Goal: Information Seeking & Learning: Check status

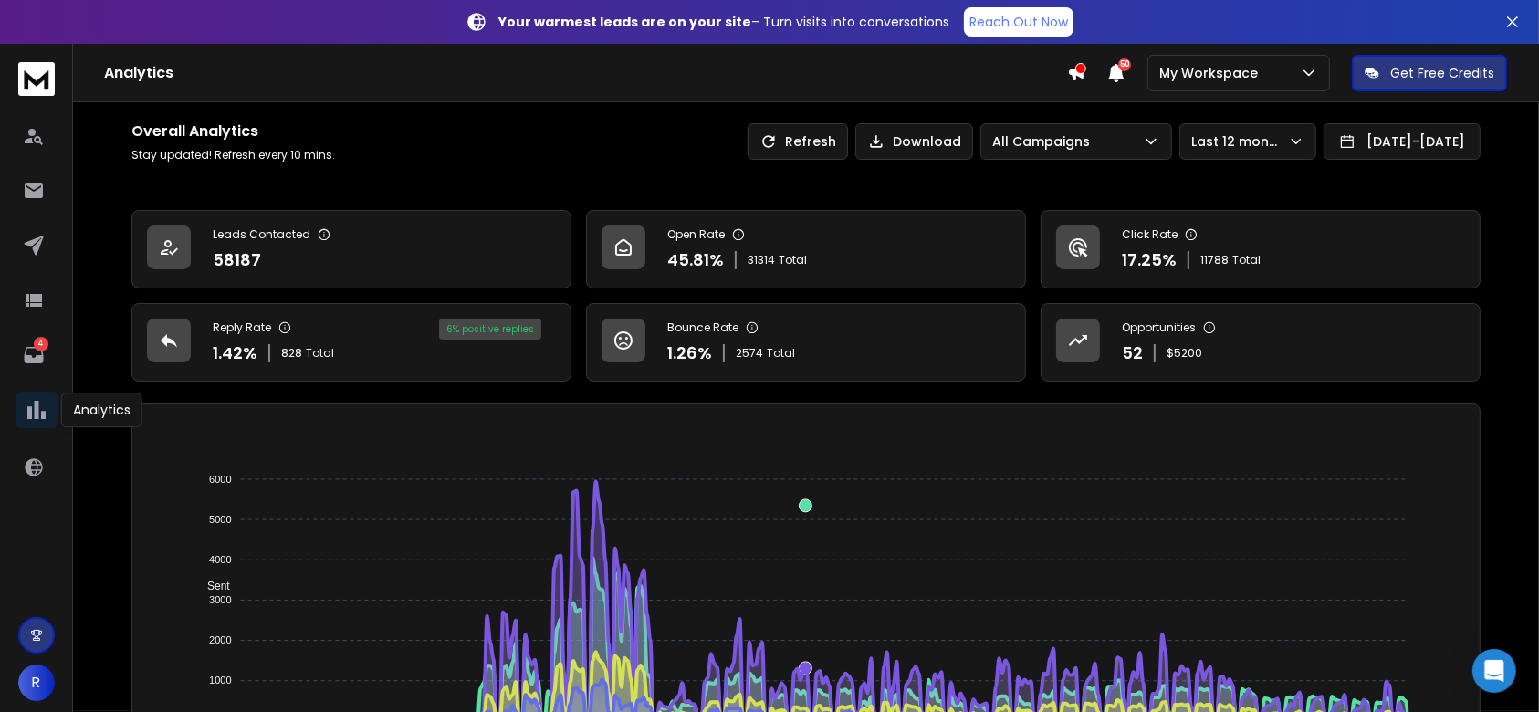
click at [29, 426] on link at bounding box center [37, 410] width 42 height 42
click at [1367, 125] on button "14 Aug 2024 - 14 Aug 2025" at bounding box center [1401, 141] width 157 height 37
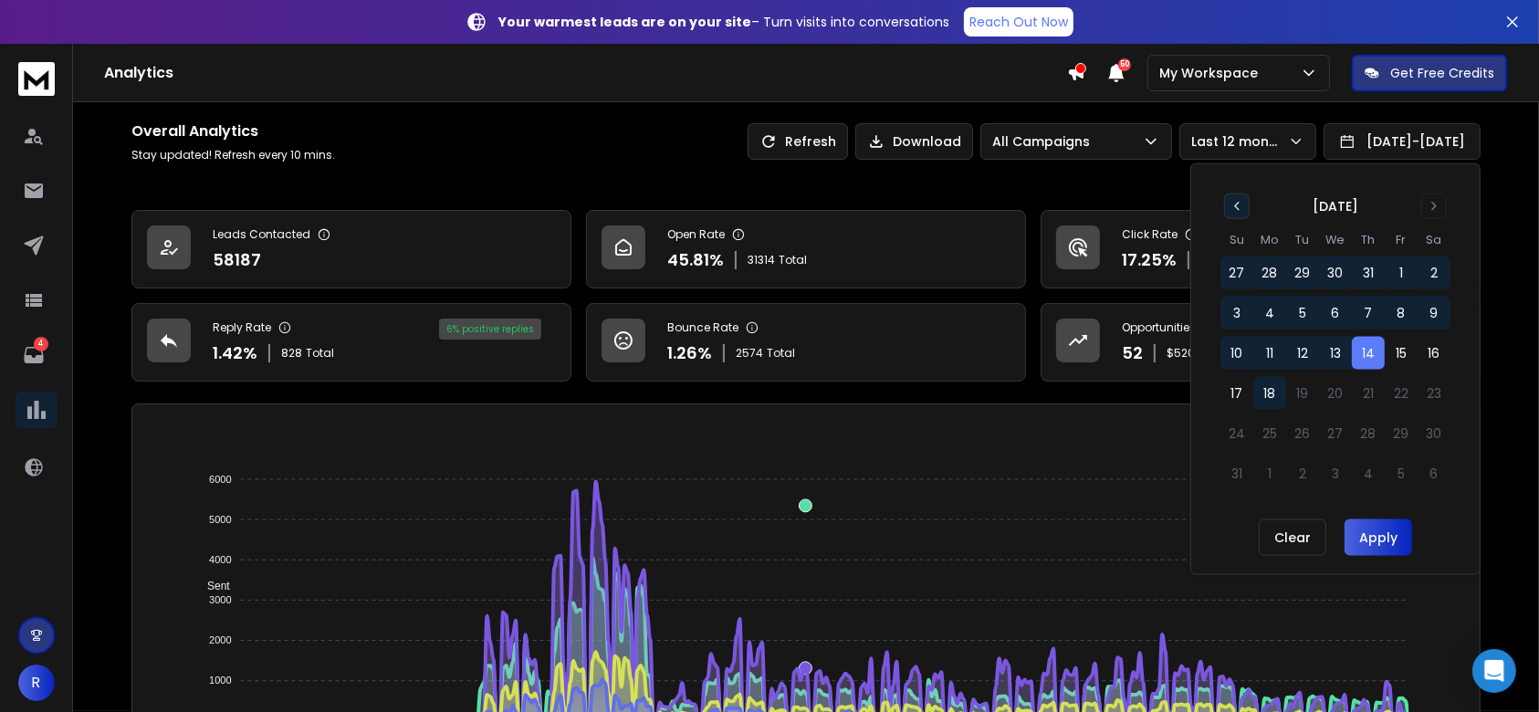
click at [1231, 204] on icon "Go to previous month" at bounding box center [1236, 206] width 15 height 15
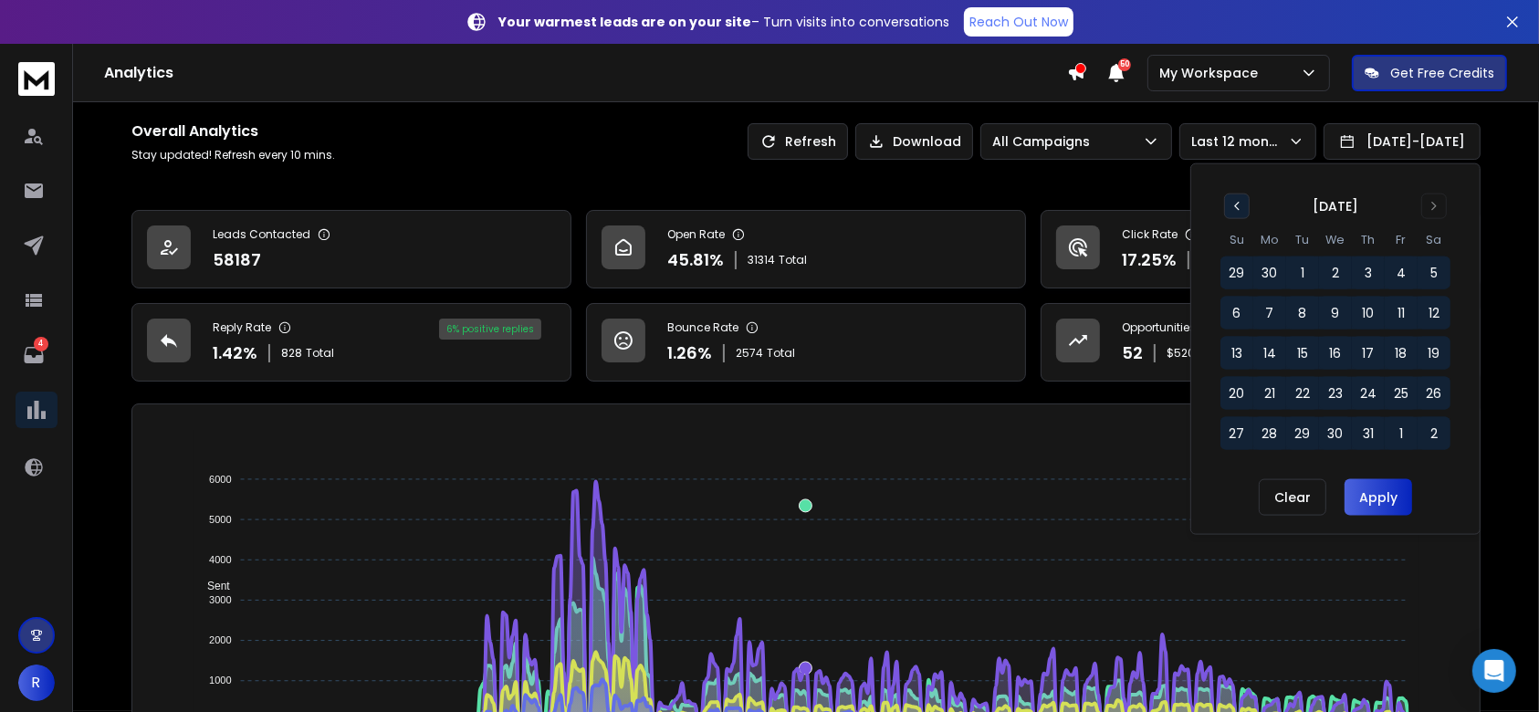
click at [1238, 215] on button "Go to previous month" at bounding box center [1237, 206] width 26 height 26
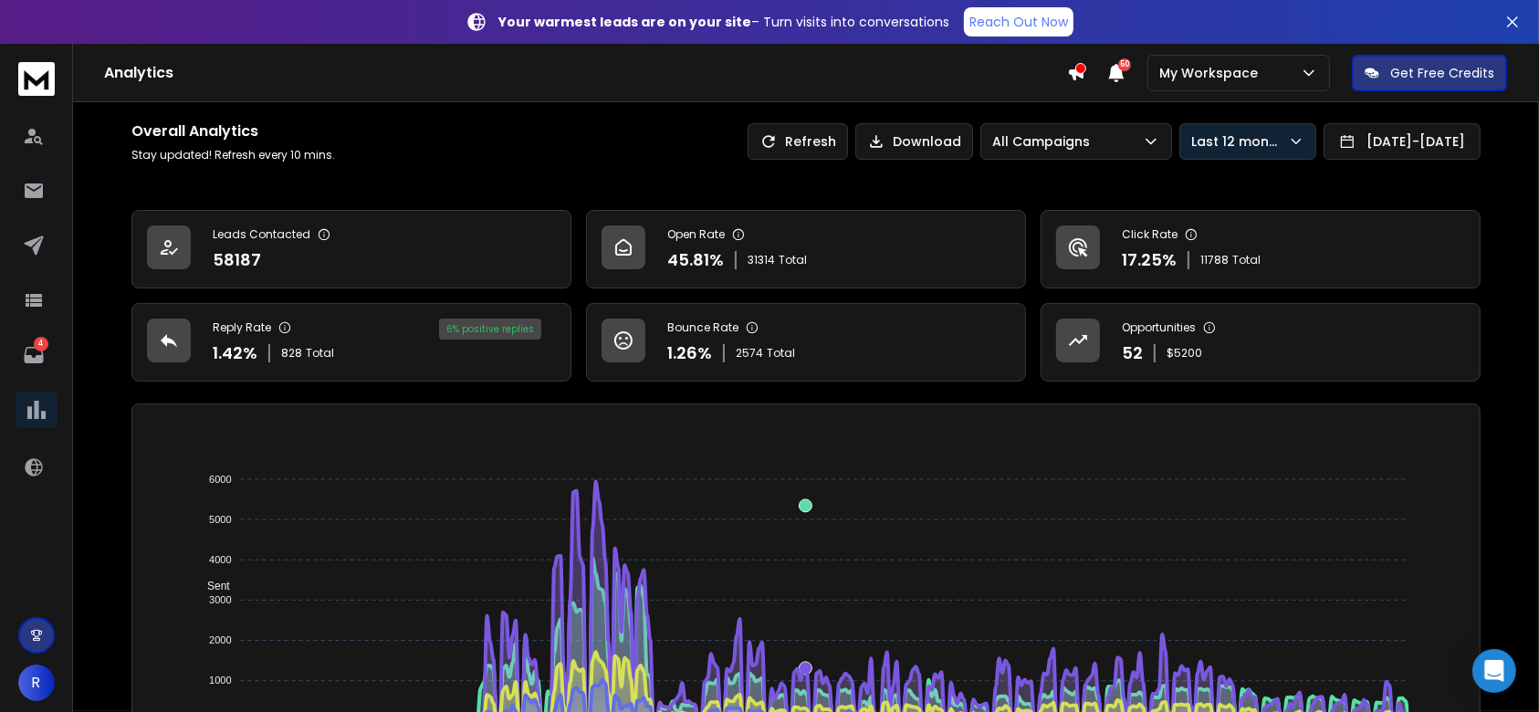
click at [1288, 135] on icon "button" at bounding box center [1296, 141] width 16 height 18
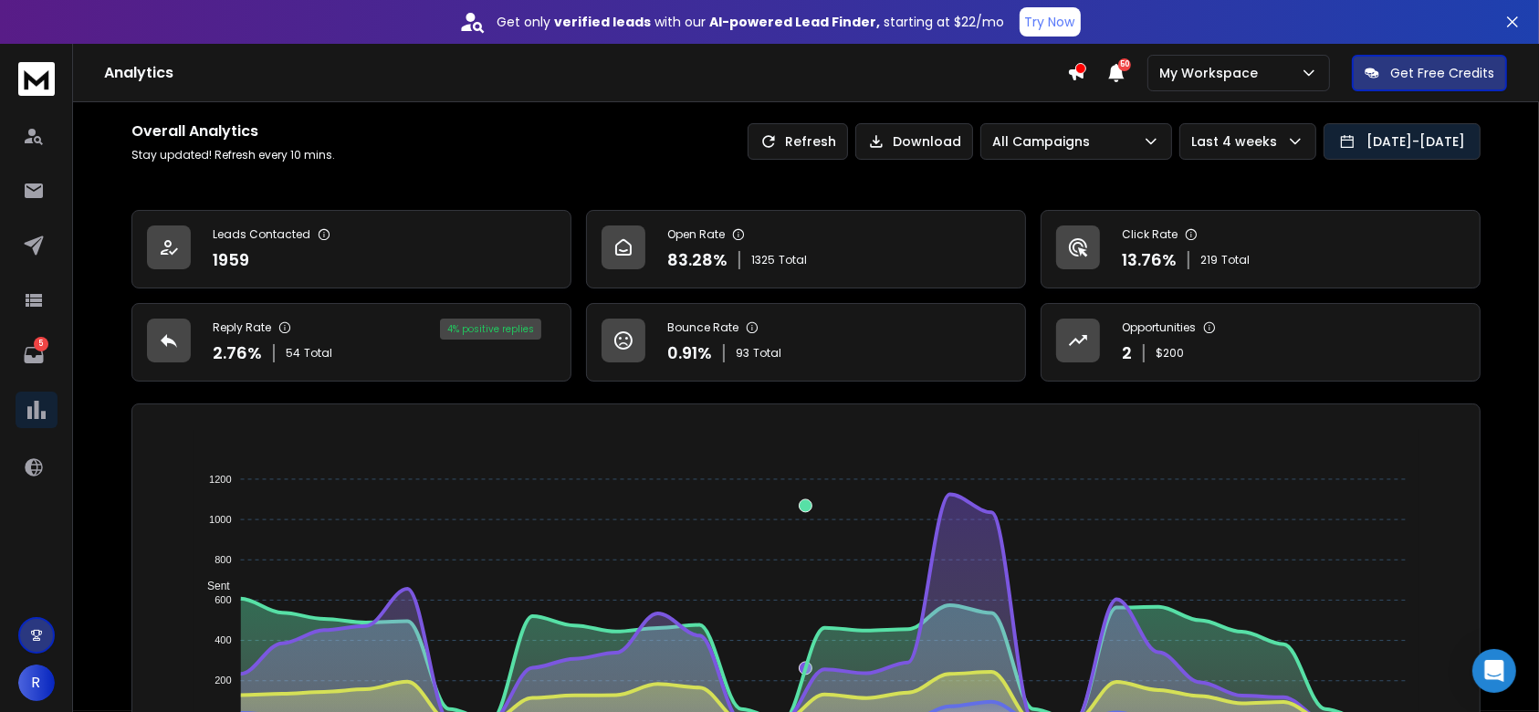
click at [1337, 148] on button "21 Jul 2025 - 18 Aug 2025" at bounding box center [1401, 141] width 157 height 37
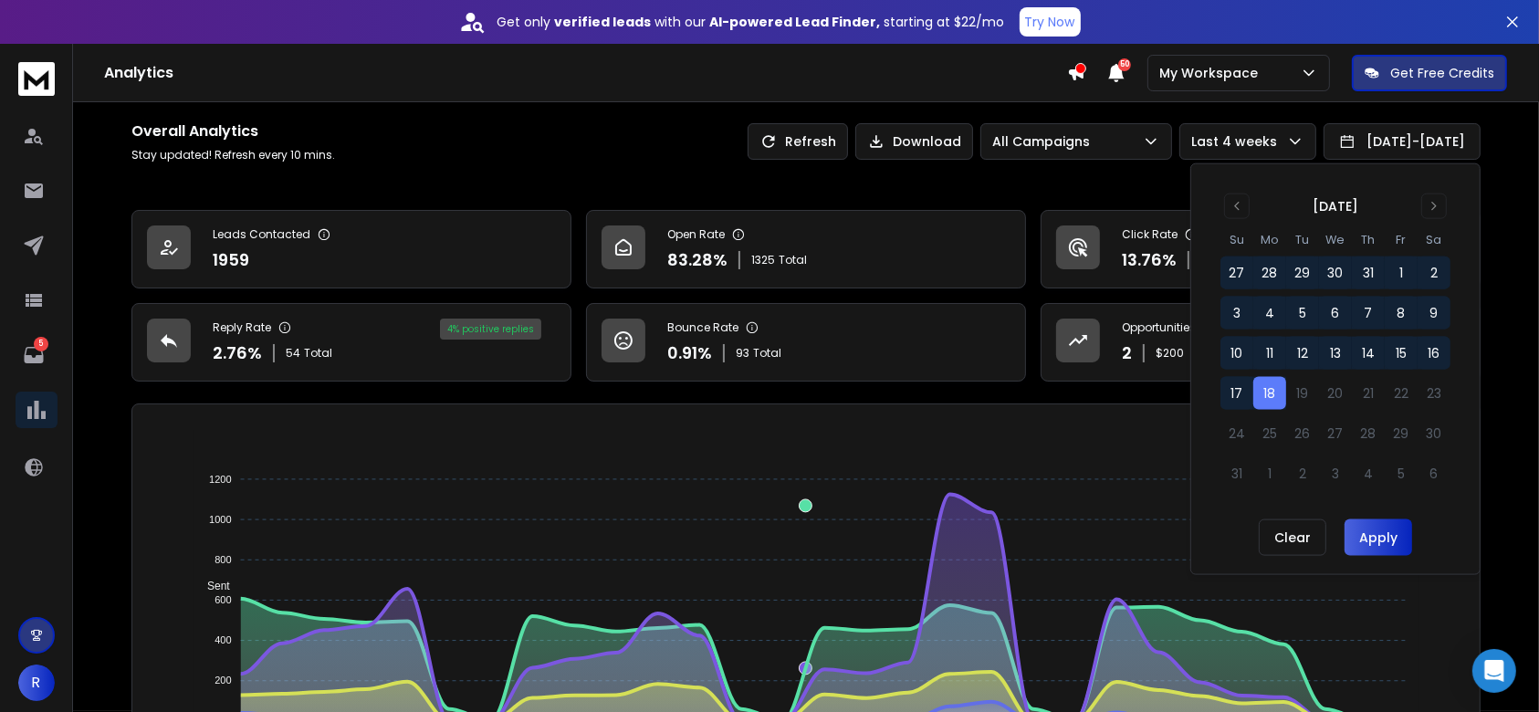
click at [1228, 218] on div "August 2025 Su Mo Tu We Th Fr Sa 27 28 29 30 31 1 2 3 4 5 6 7 8 9 10 11 12 13 1…" at bounding box center [1335, 341] width 230 height 297
click at [1241, 210] on icon "Go to previous month" at bounding box center [1236, 206] width 15 height 15
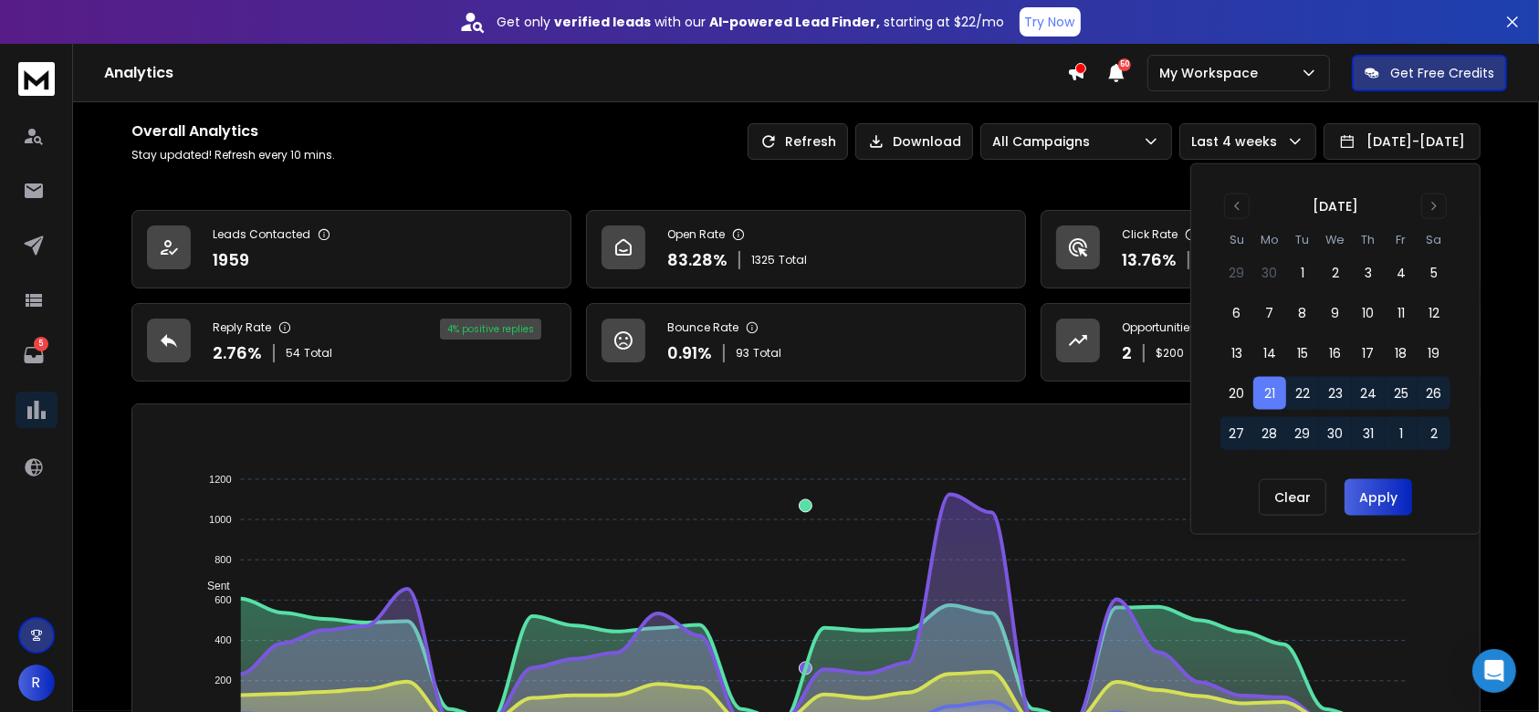
click at [1269, 384] on button "21" at bounding box center [1269, 393] width 33 height 33
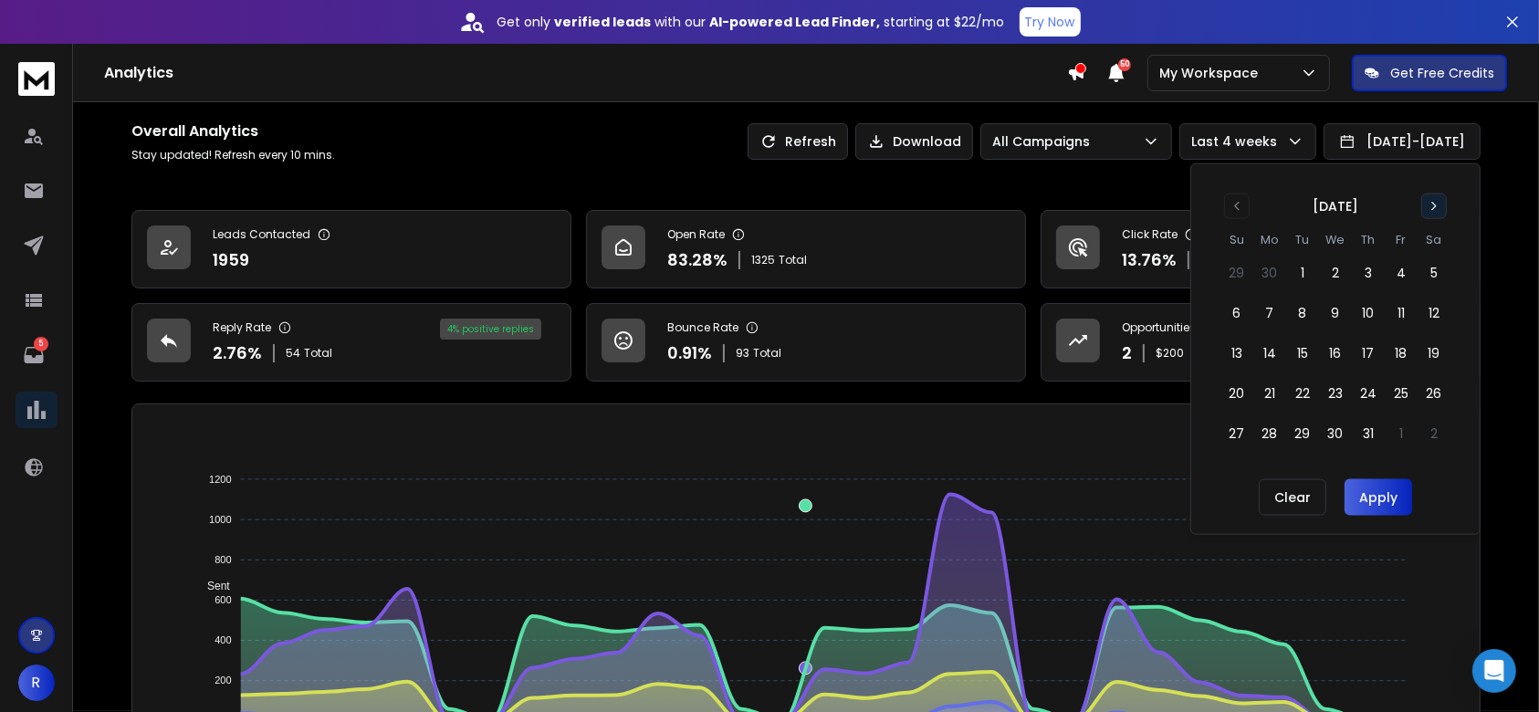
click at [1434, 201] on icon "Go to next month" at bounding box center [1433, 206] width 15 height 15
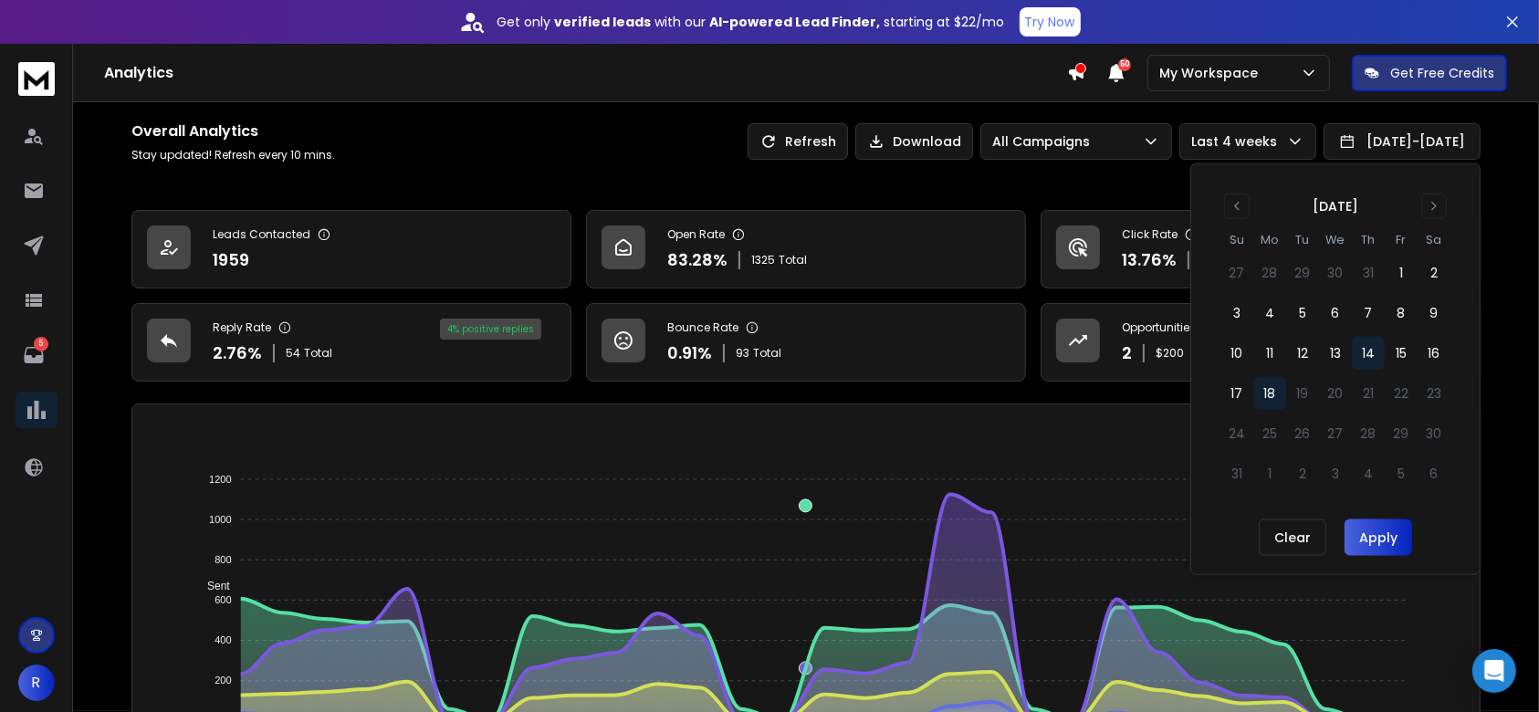
click at [1373, 357] on button "14" at bounding box center [1368, 353] width 33 height 33
click at [1385, 542] on button "Apply" at bounding box center [1378, 537] width 68 height 37
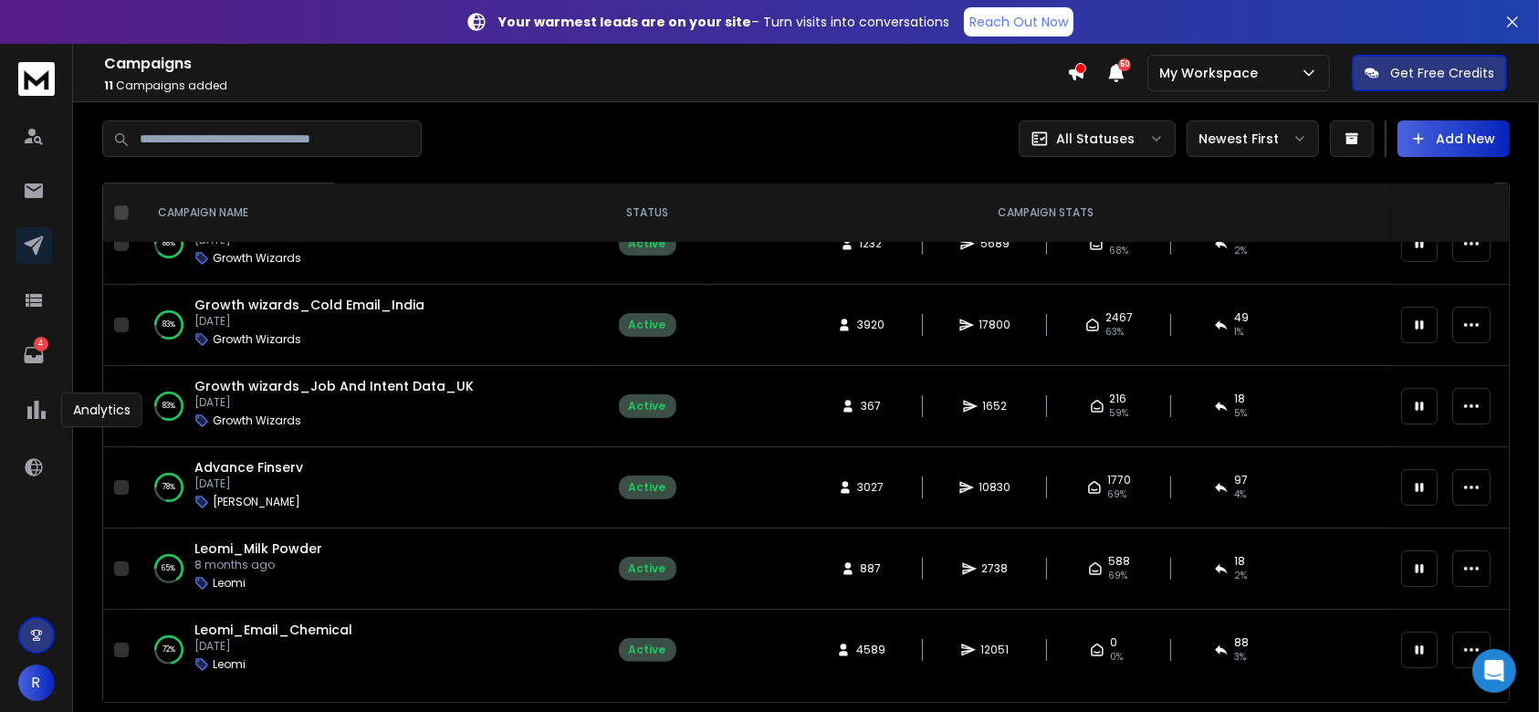
scroll to position [416, 0]
click at [33, 685] on span "R" at bounding box center [36, 682] width 37 height 37
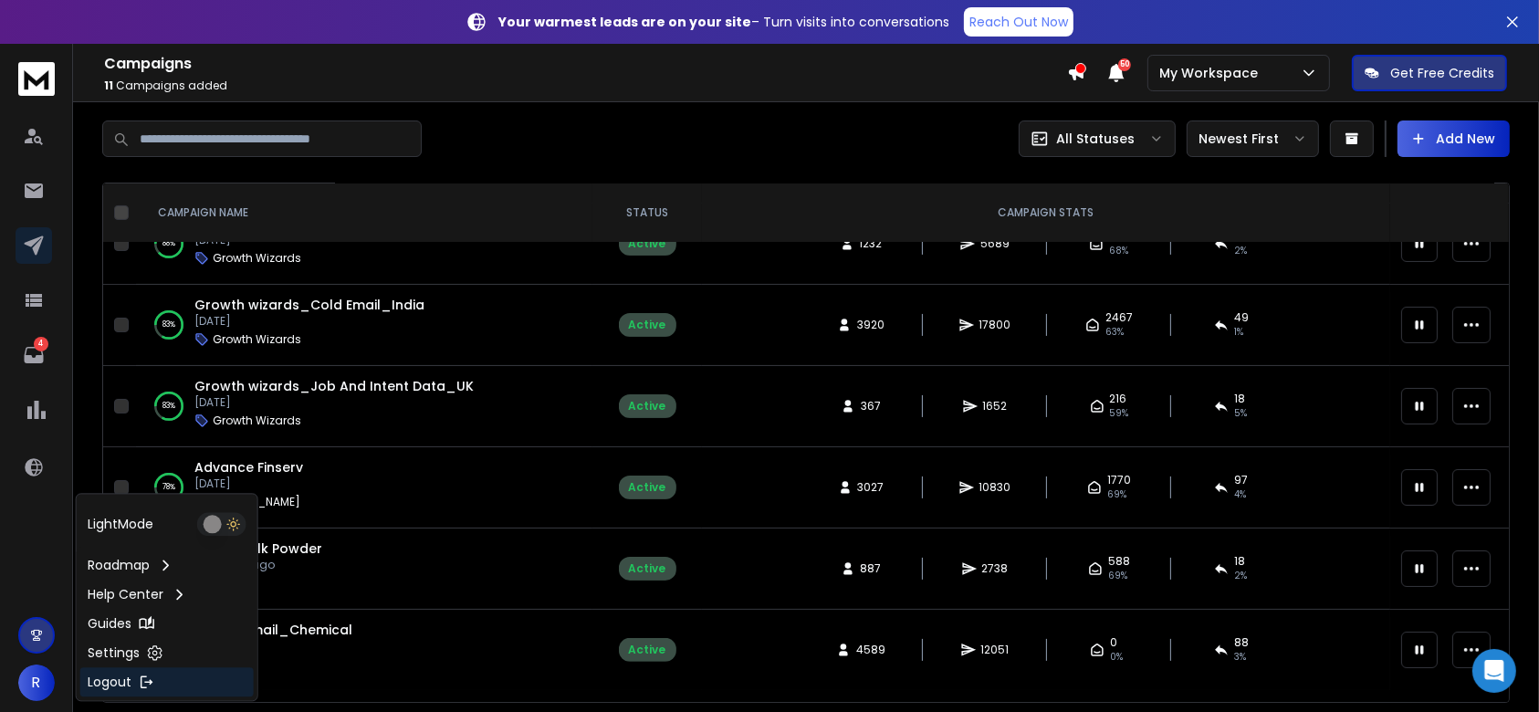
click at [93, 684] on p "Logout" at bounding box center [110, 682] width 44 height 18
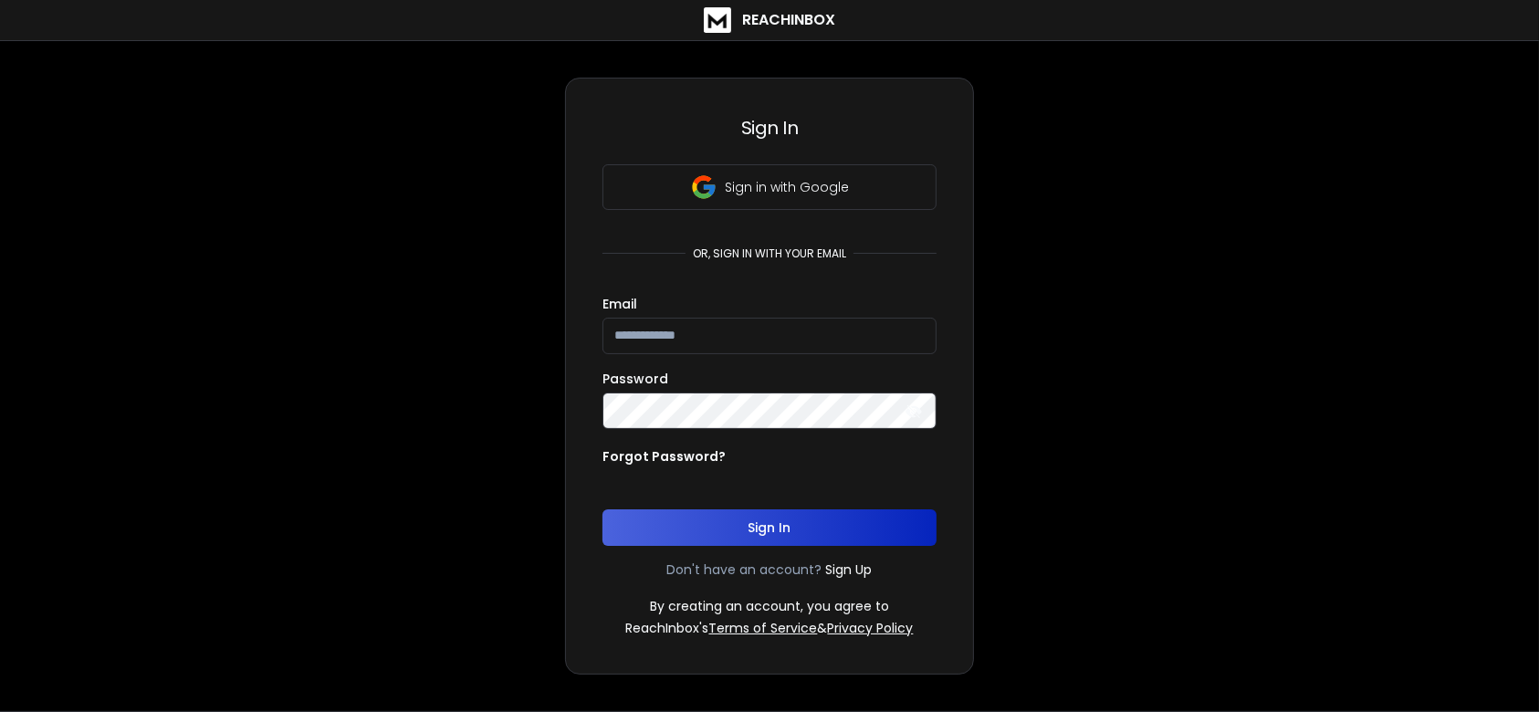
click at [699, 323] on input "email" at bounding box center [769, 336] width 334 height 37
type input "**********"
click at [736, 528] on button "Sign In" at bounding box center [769, 527] width 334 height 37
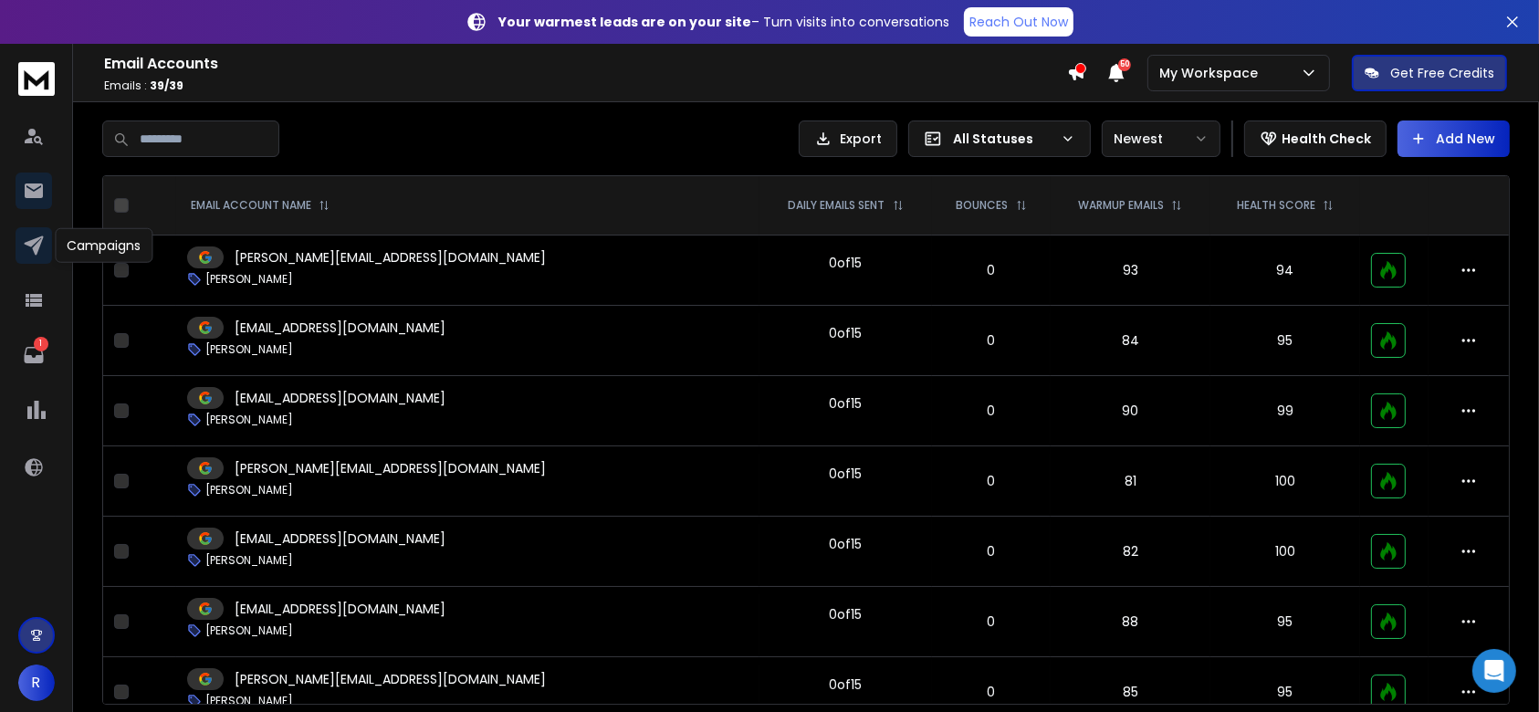
click at [29, 237] on icon at bounding box center [34, 246] width 22 height 22
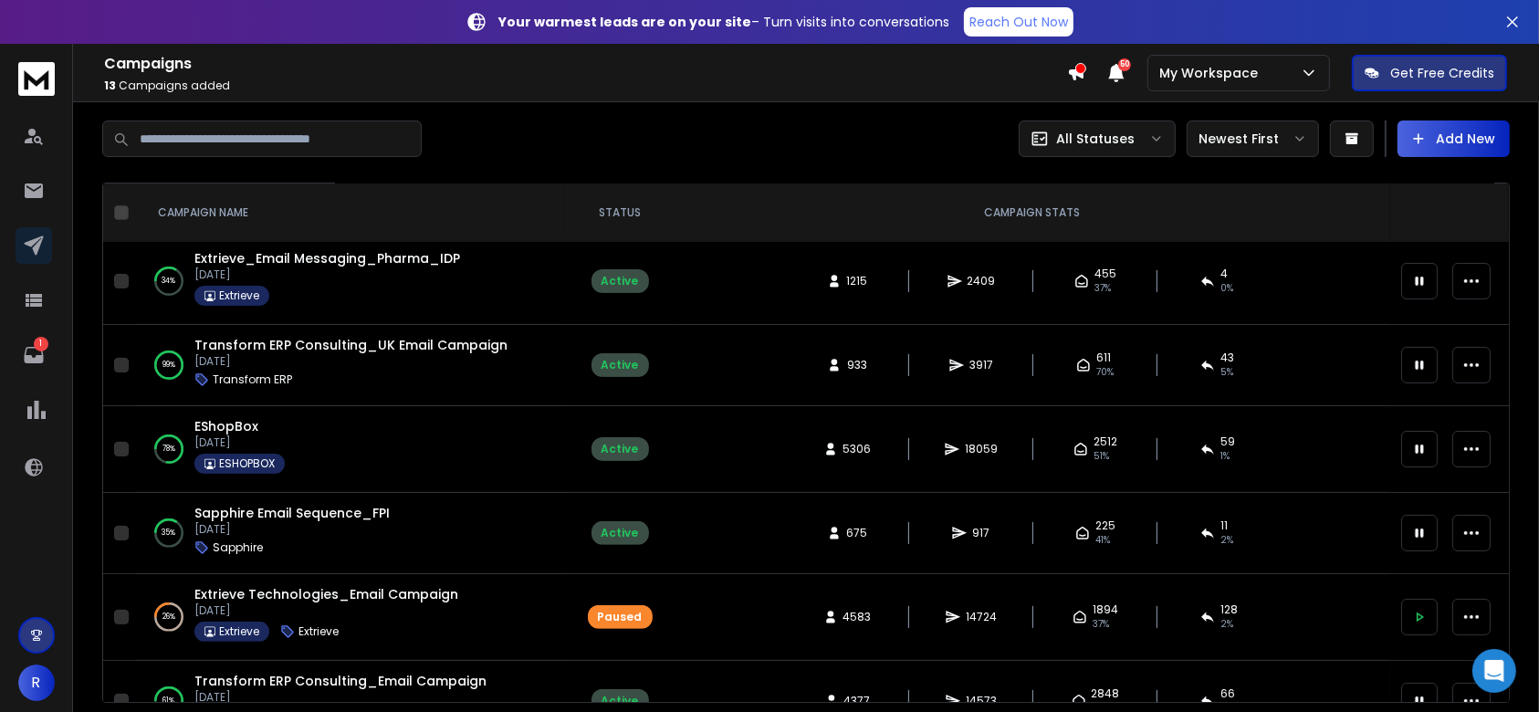
scroll to position [596, 0]
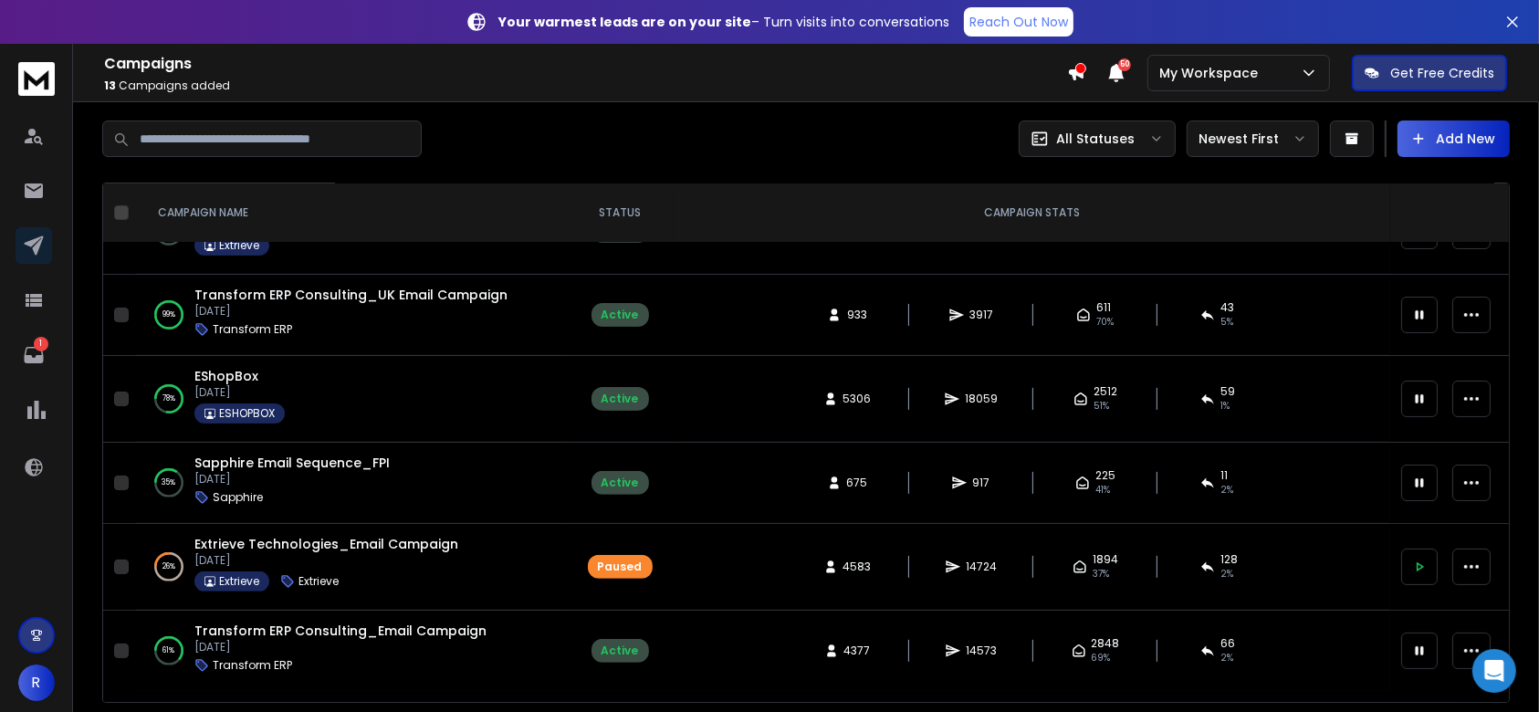
drag, startPoint x: 214, startPoint y: 360, endPoint x: 200, endPoint y: 376, distance: 21.4
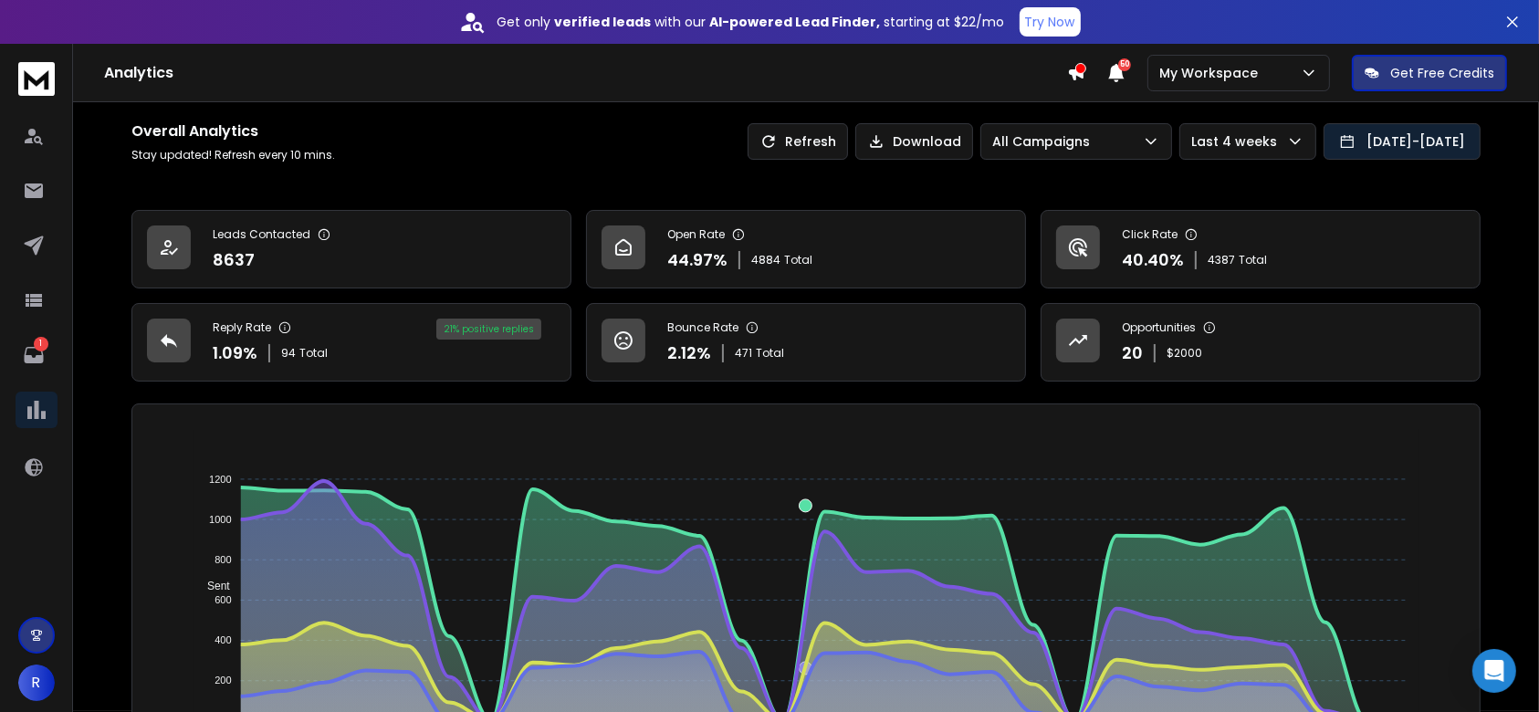
click at [1334, 145] on button "[DATE] - [DATE]" at bounding box center [1401, 141] width 157 height 37
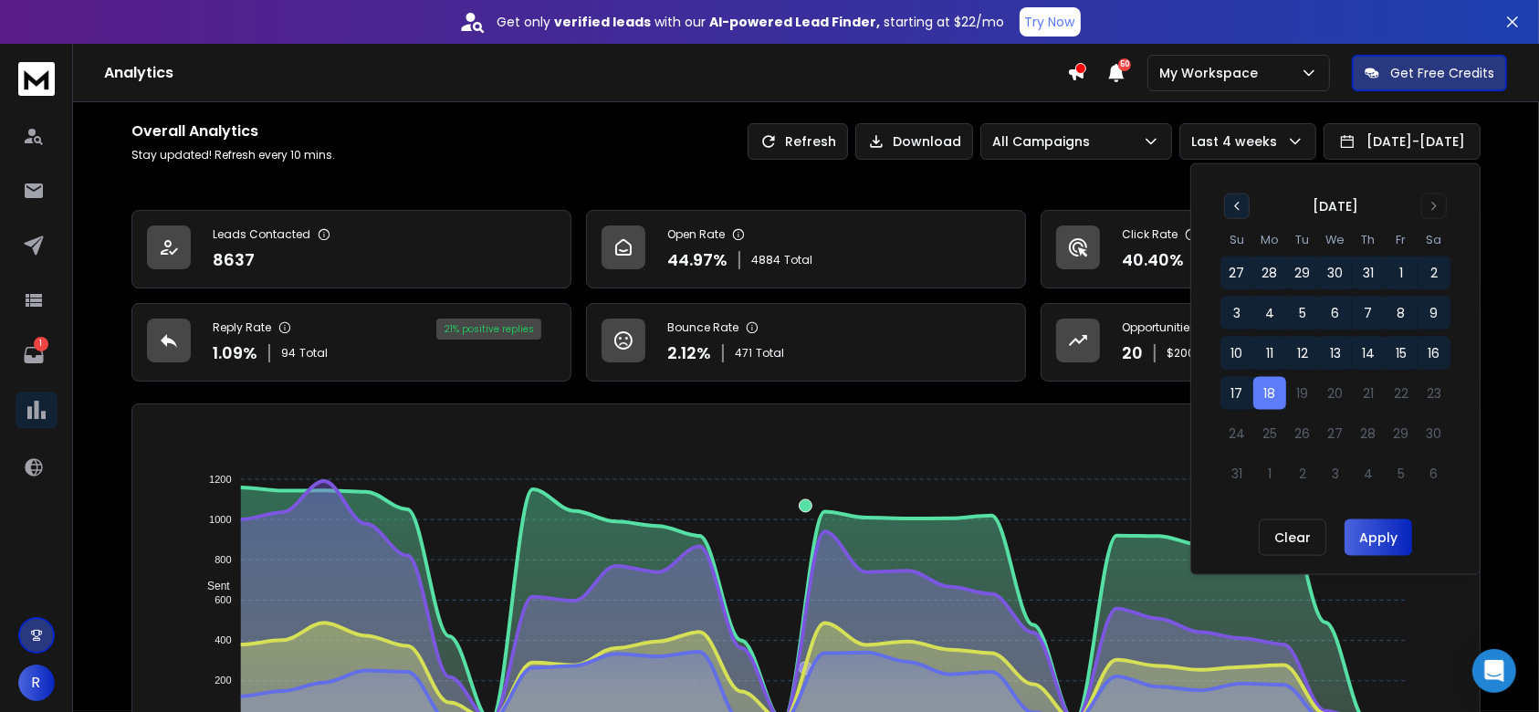
click at [1234, 201] on icon "Go to previous month" at bounding box center [1236, 206] width 15 height 15
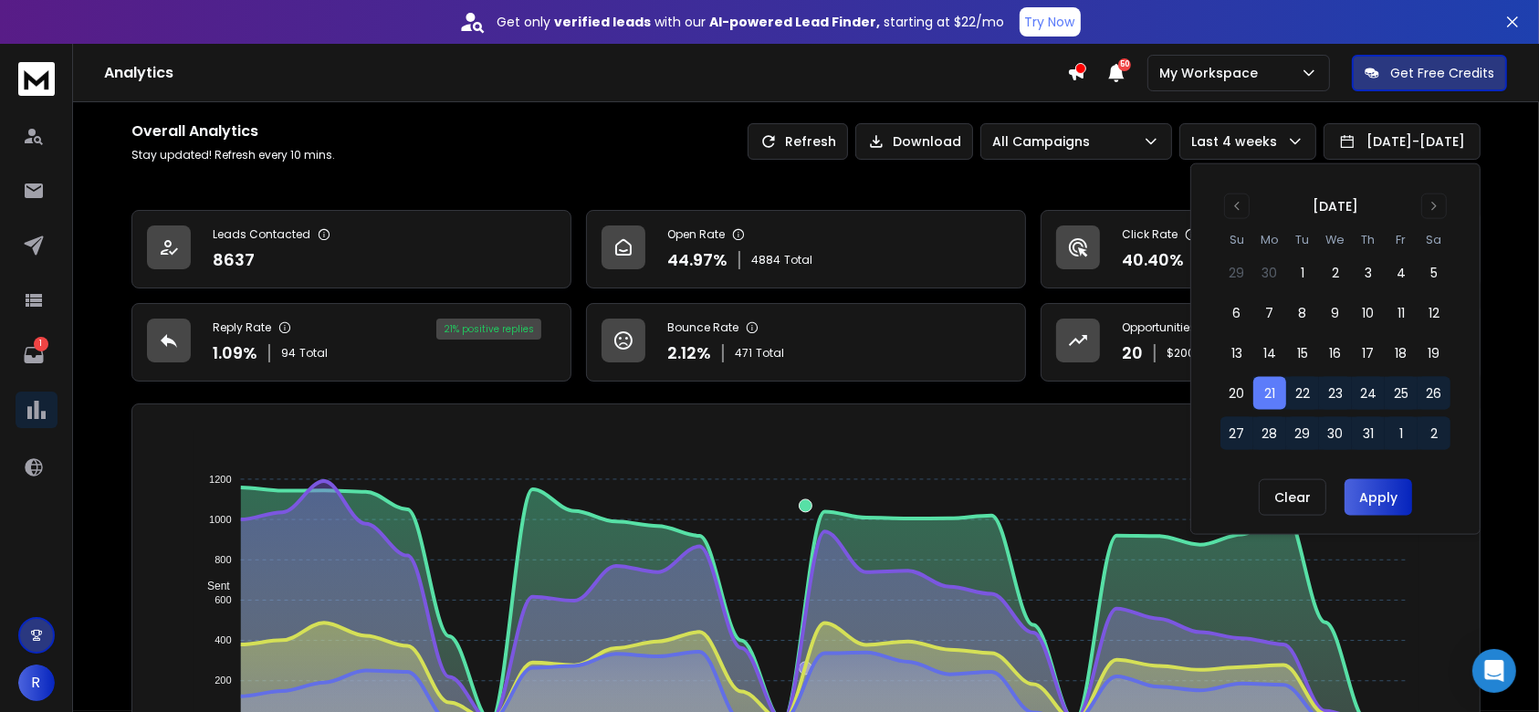
click at [1270, 396] on button "21" at bounding box center [1269, 393] width 33 height 33
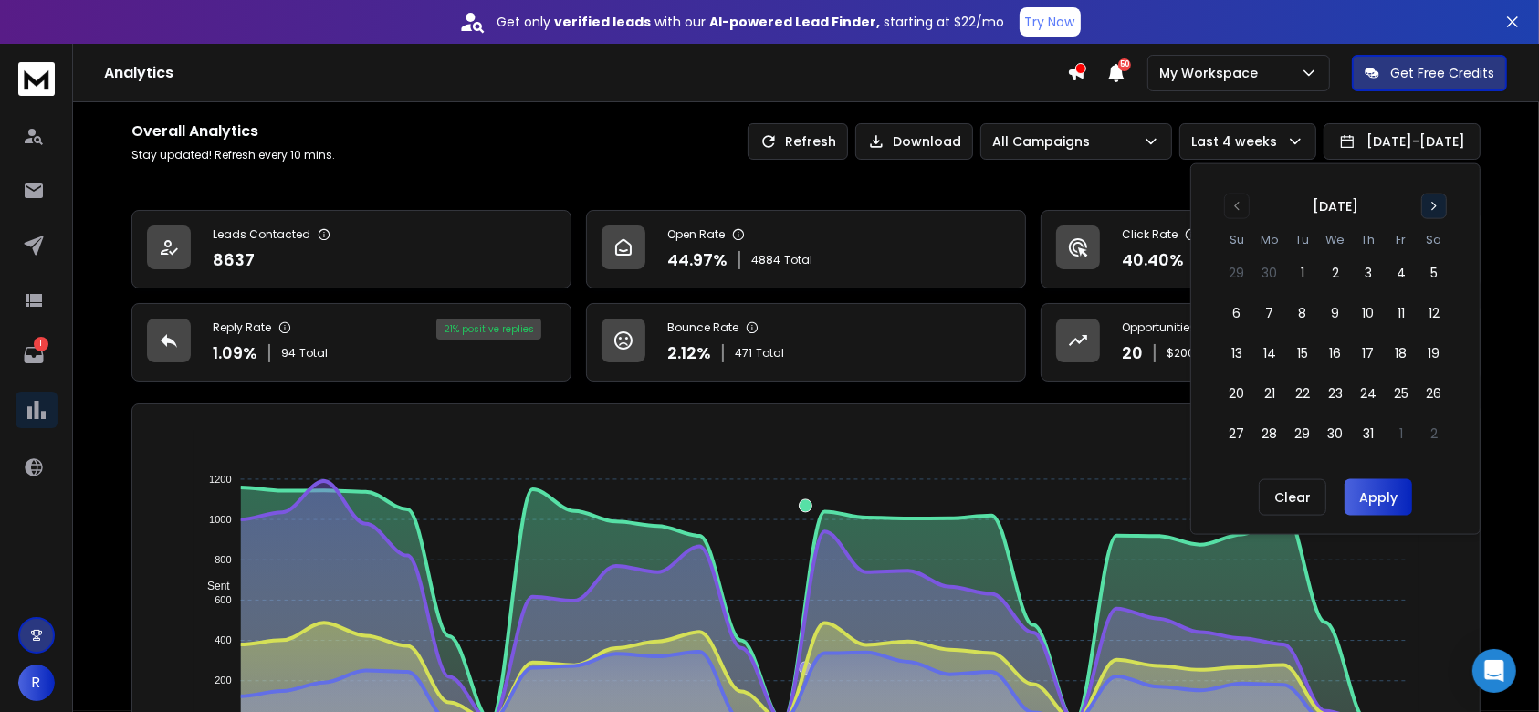
click at [1427, 204] on icon "Go to next month" at bounding box center [1433, 206] width 15 height 15
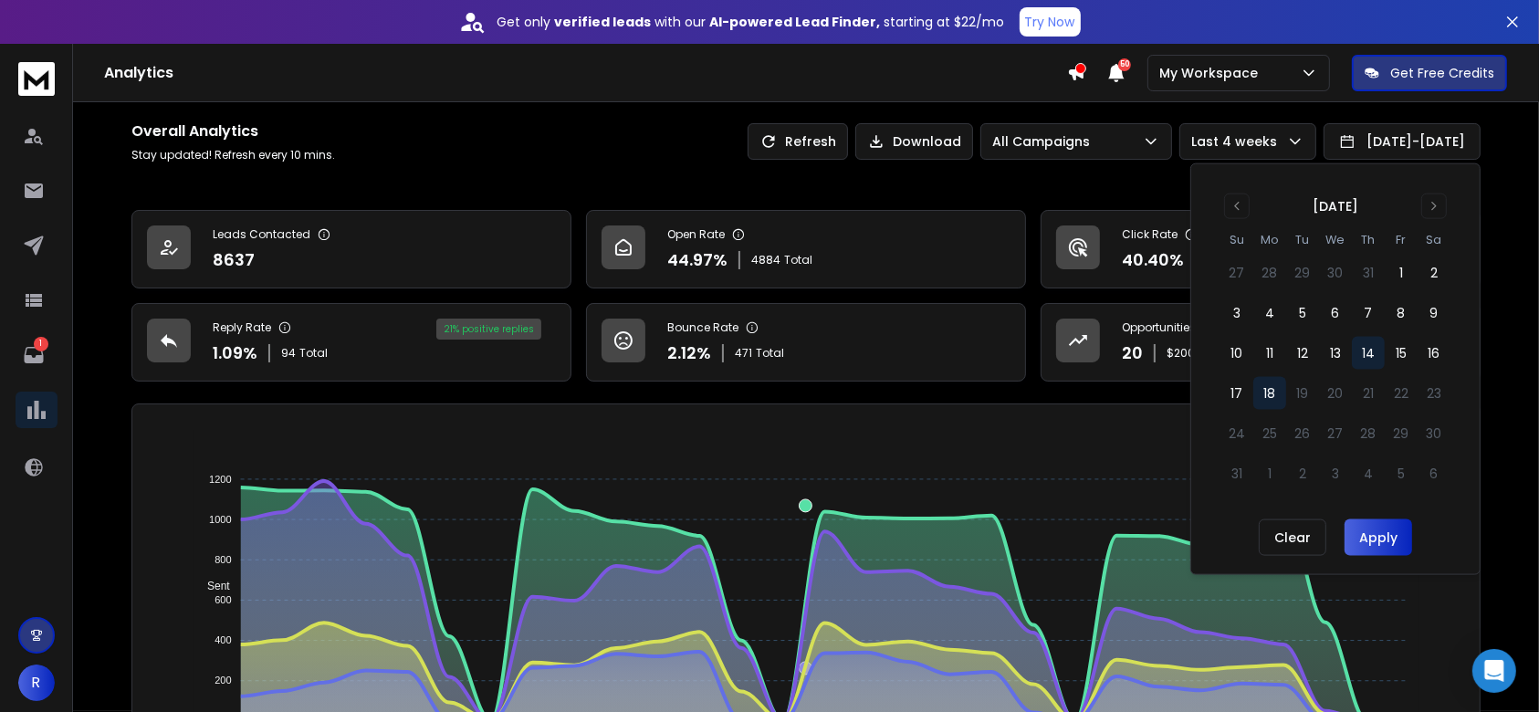
click at [1367, 346] on button "14" at bounding box center [1368, 353] width 33 height 33
click at [1377, 537] on button "Apply" at bounding box center [1378, 537] width 68 height 37
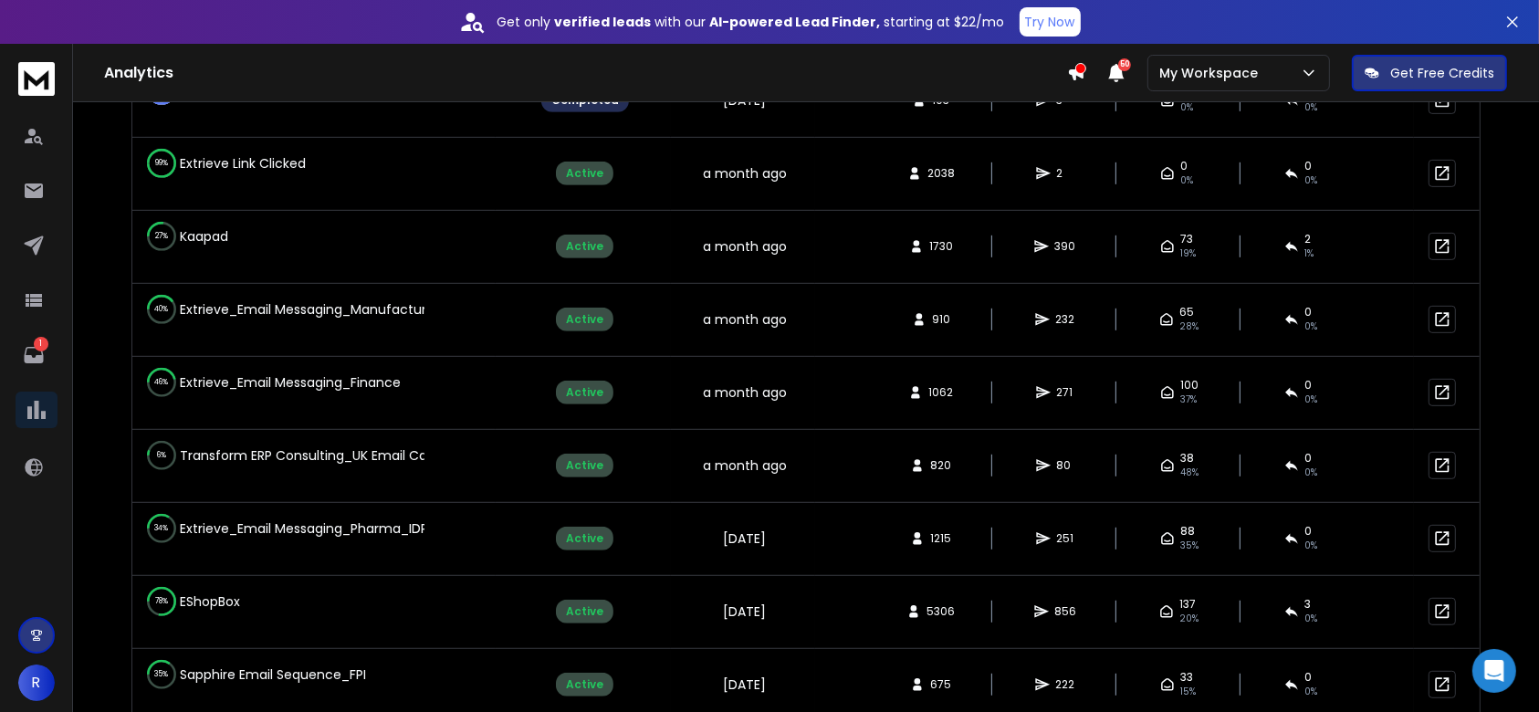
scroll to position [973, 0]
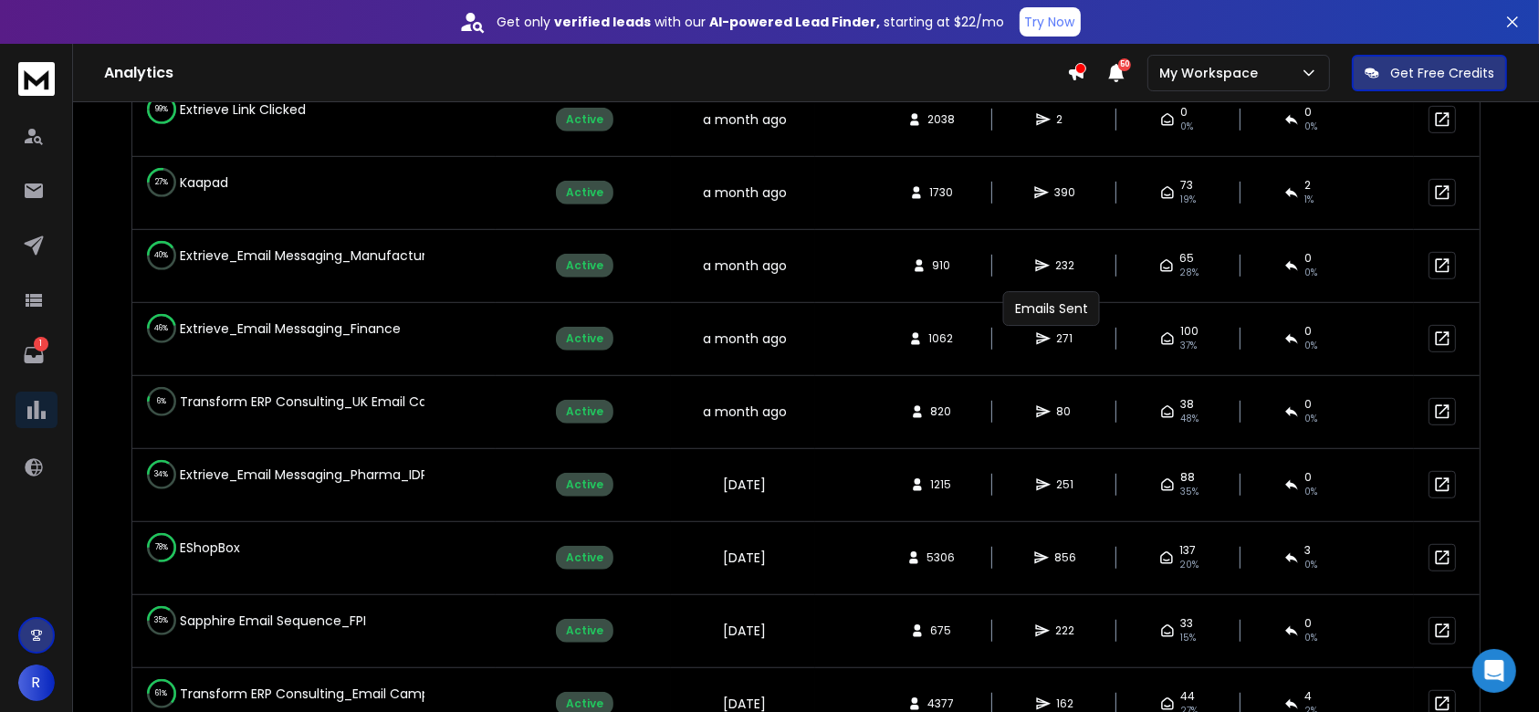
click at [1056, 335] on span "271" at bounding box center [1065, 338] width 18 height 15
copy span "271"
click at [1059, 260] on span "232" at bounding box center [1064, 265] width 19 height 15
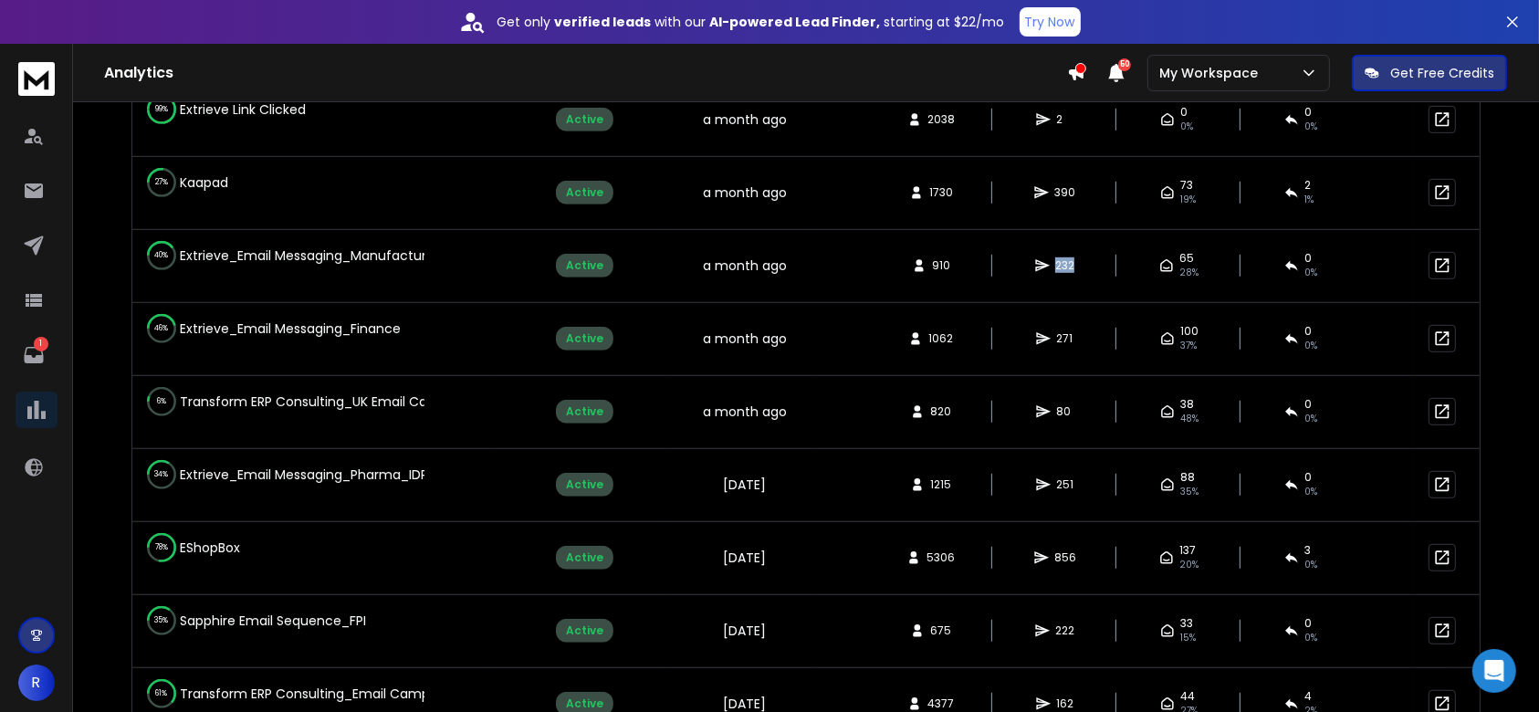
copy span "232"
click at [1059, 482] on span "251" at bounding box center [1065, 484] width 18 height 15
copy span "251"
click at [1060, 554] on span "856" at bounding box center [1065, 557] width 22 height 15
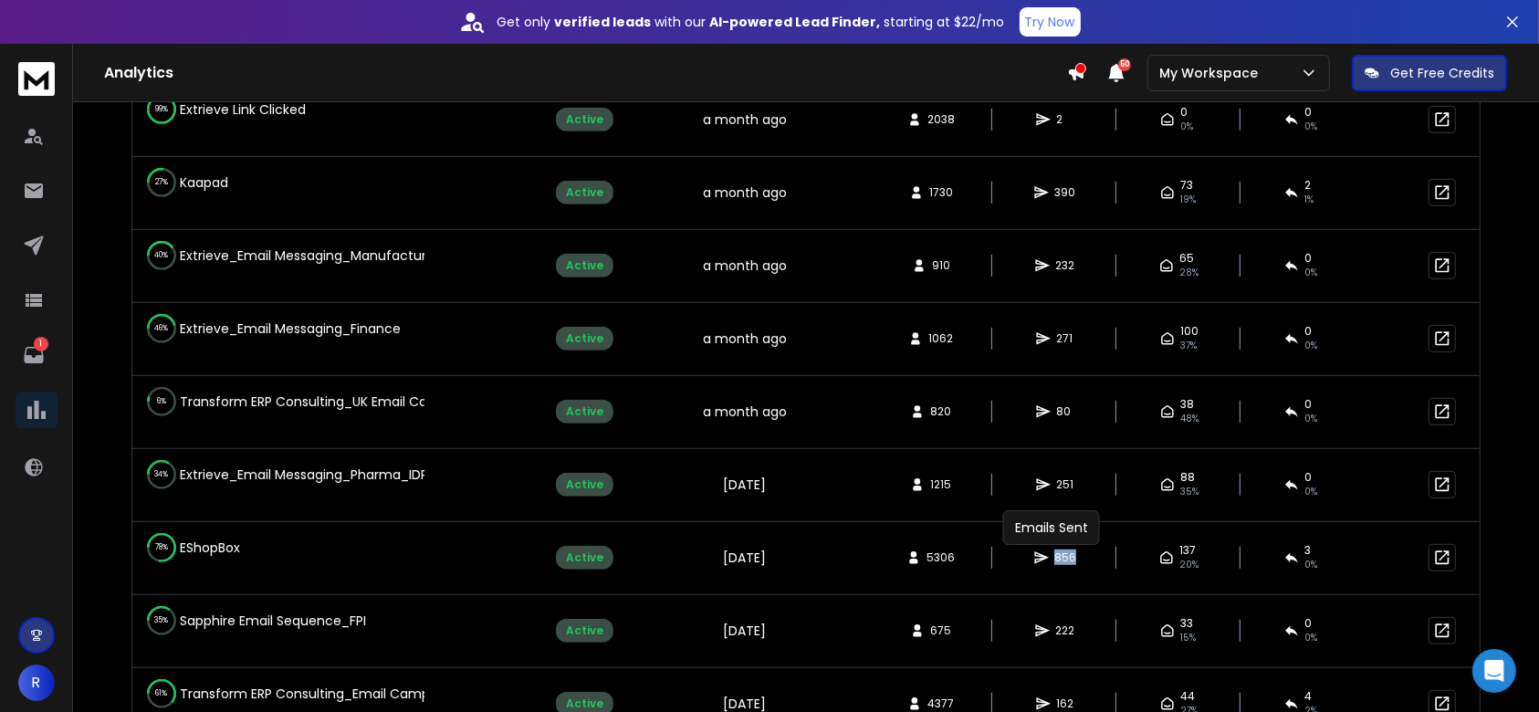
click at [1060, 554] on span "856" at bounding box center [1065, 557] width 22 height 15
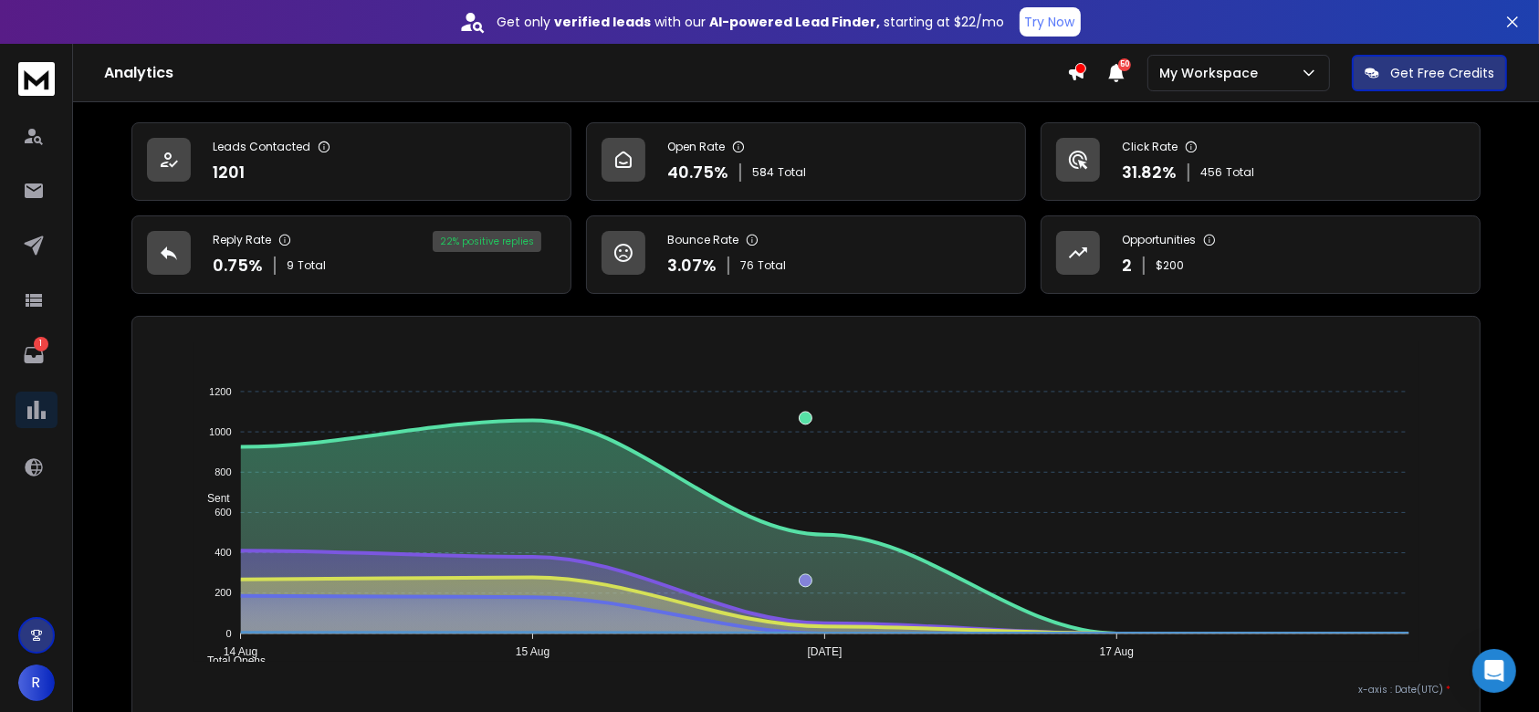
scroll to position [0, 0]
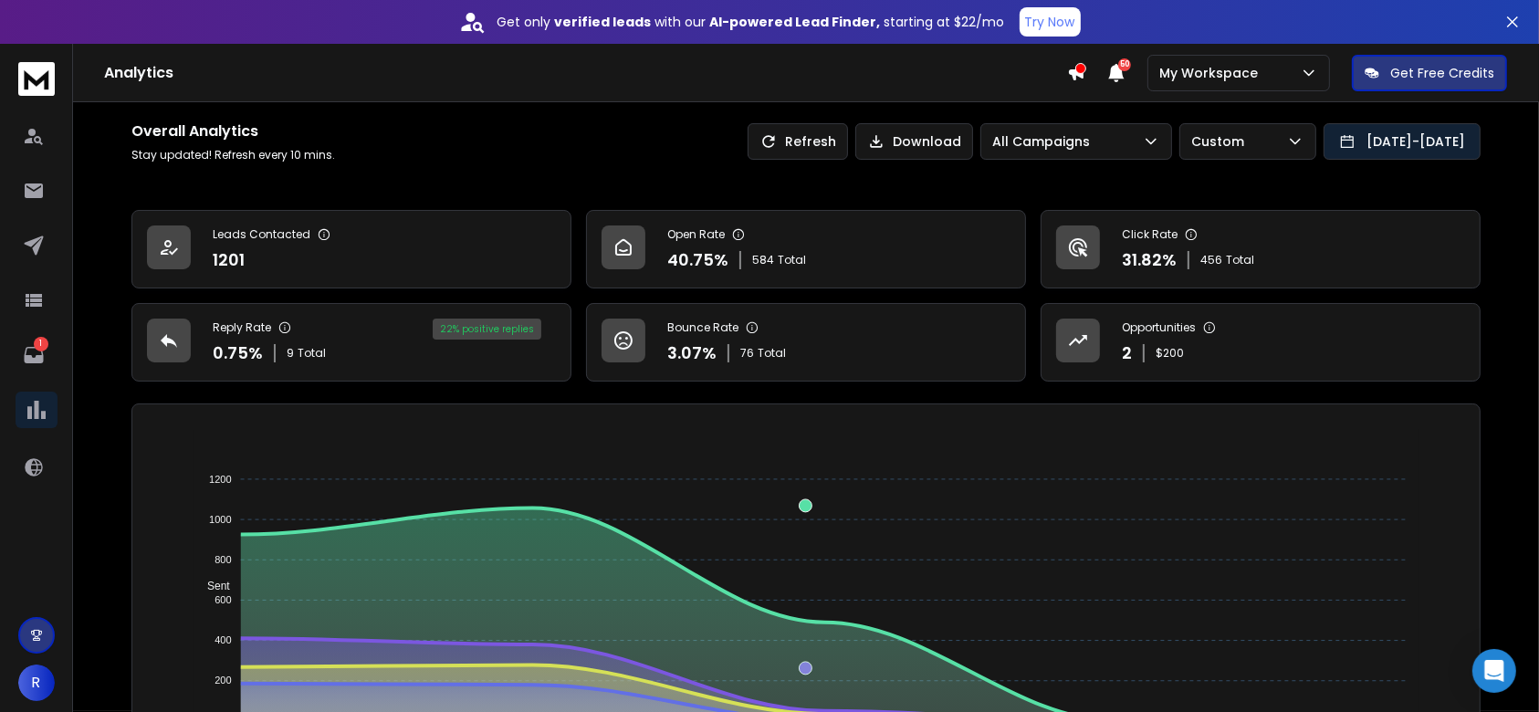
click at [1359, 147] on button "14 Aug 2025 - 18 Aug 2025" at bounding box center [1401, 141] width 157 height 37
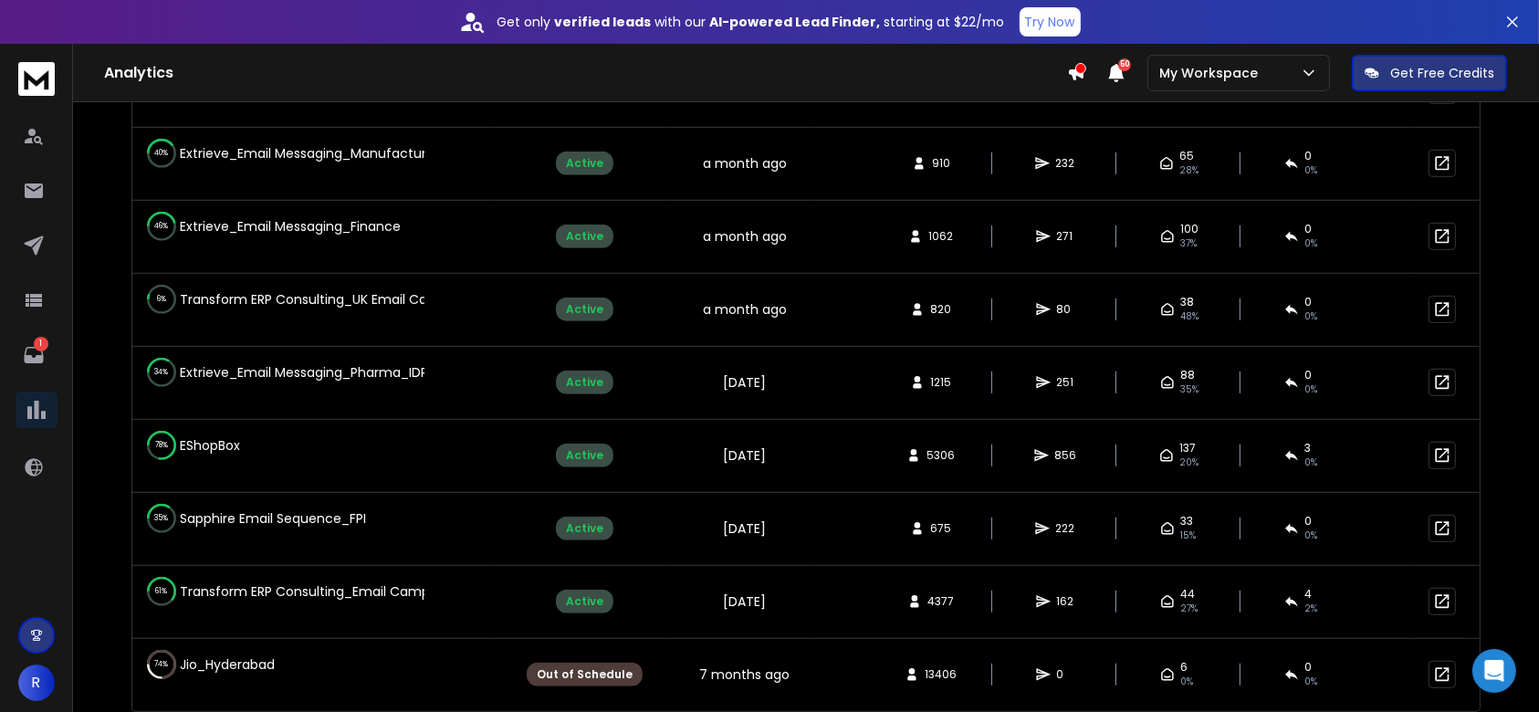
scroll to position [1092, 0]
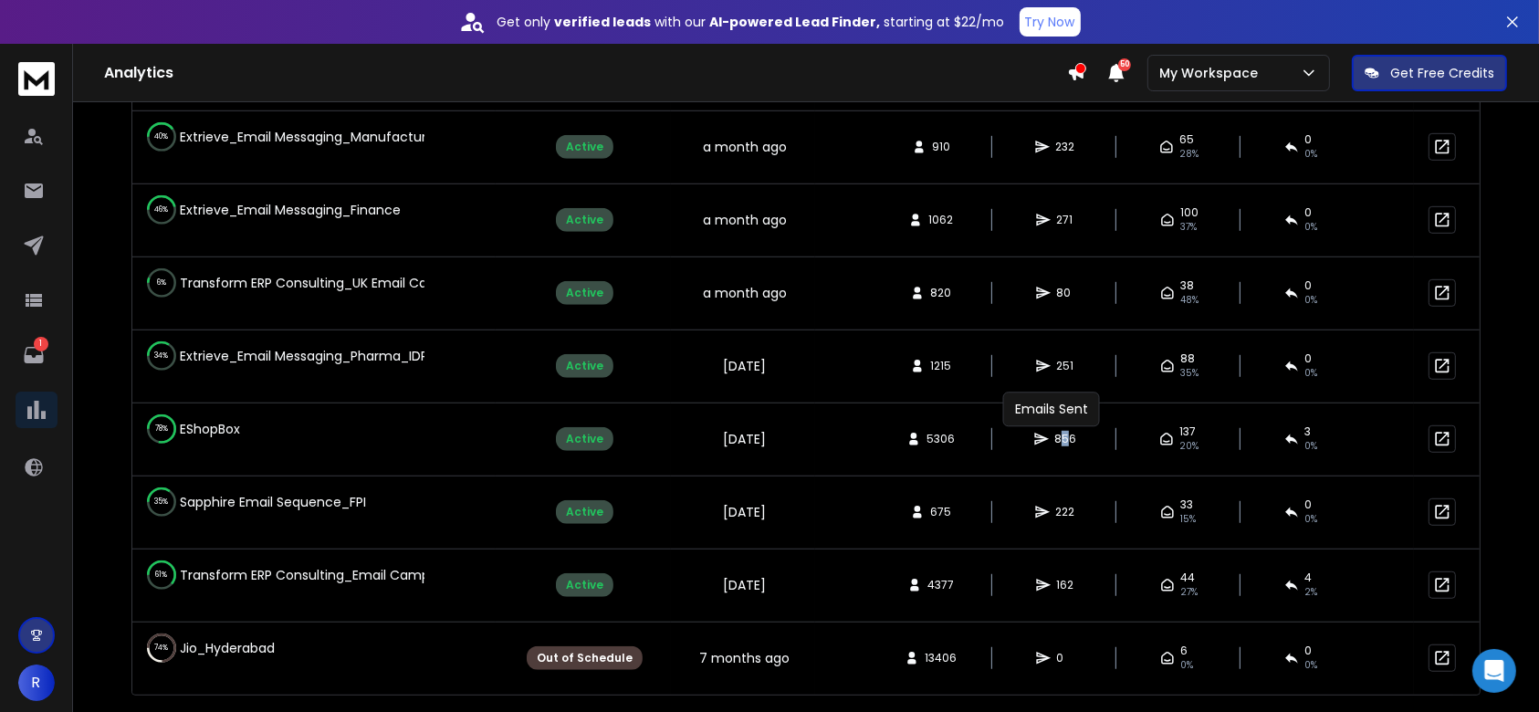
click at [1064, 434] on span "856" at bounding box center [1065, 439] width 22 height 15
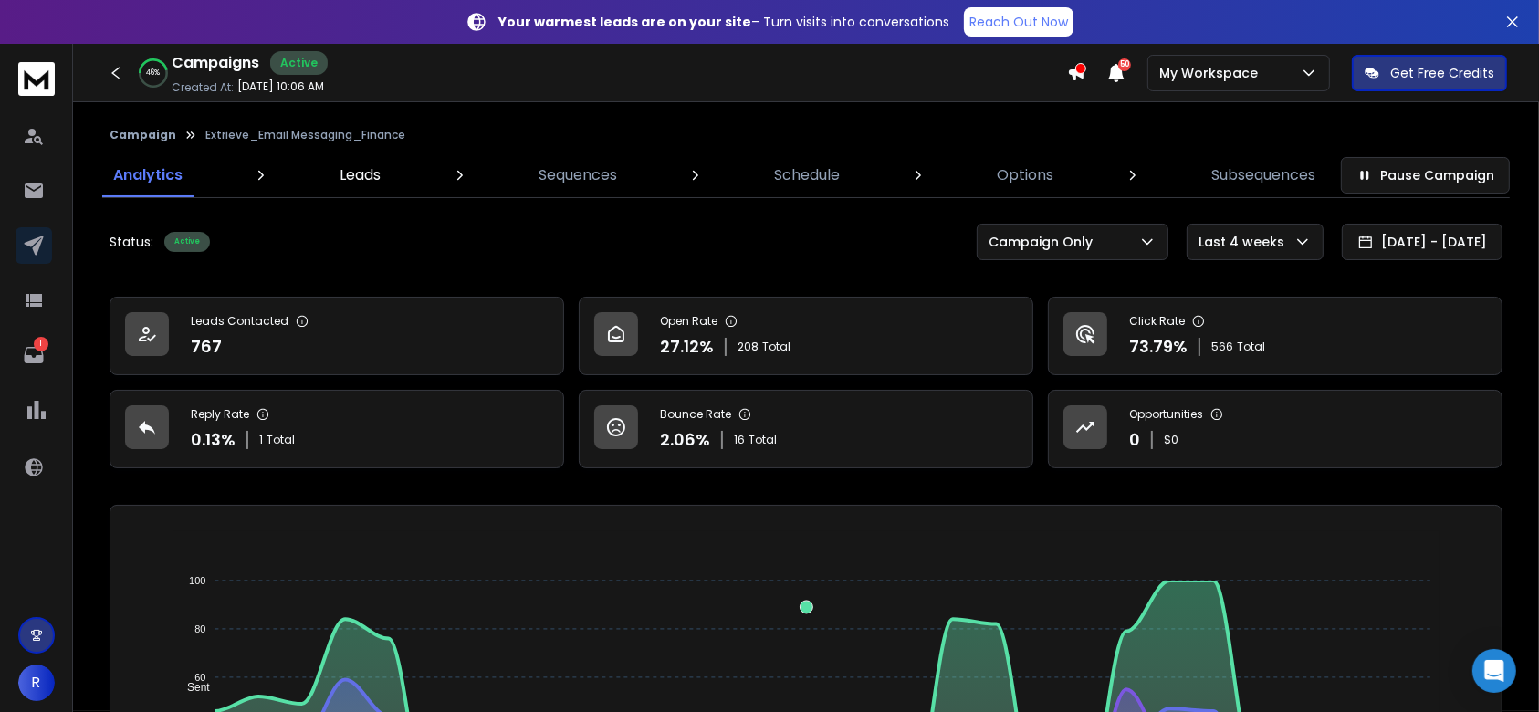
click at [357, 181] on p "Leads" at bounding box center [360, 175] width 41 height 22
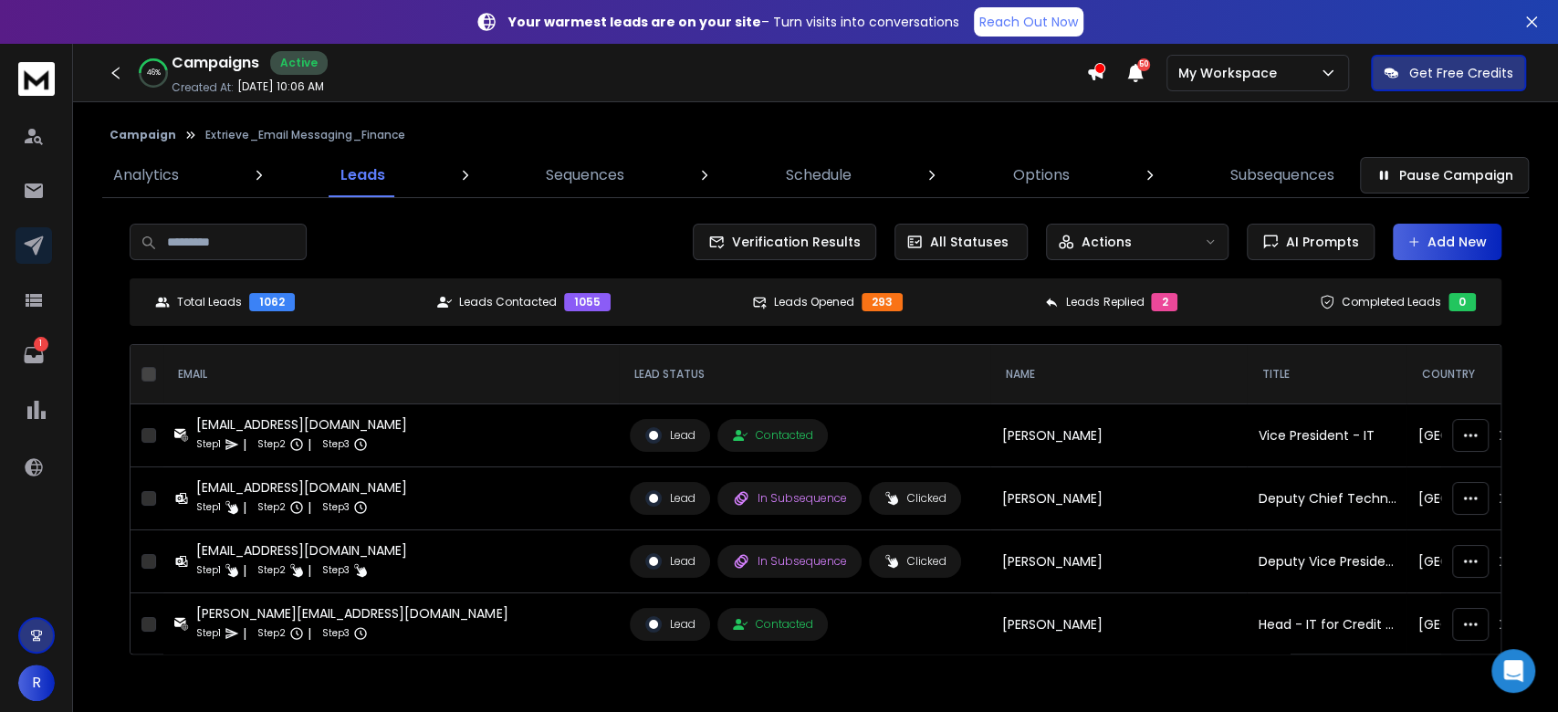
click at [266, 306] on div "1062" at bounding box center [272, 302] width 46 height 18
copy div "1062"
click at [578, 304] on div "1055" at bounding box center [587, 302] width 47 height 18
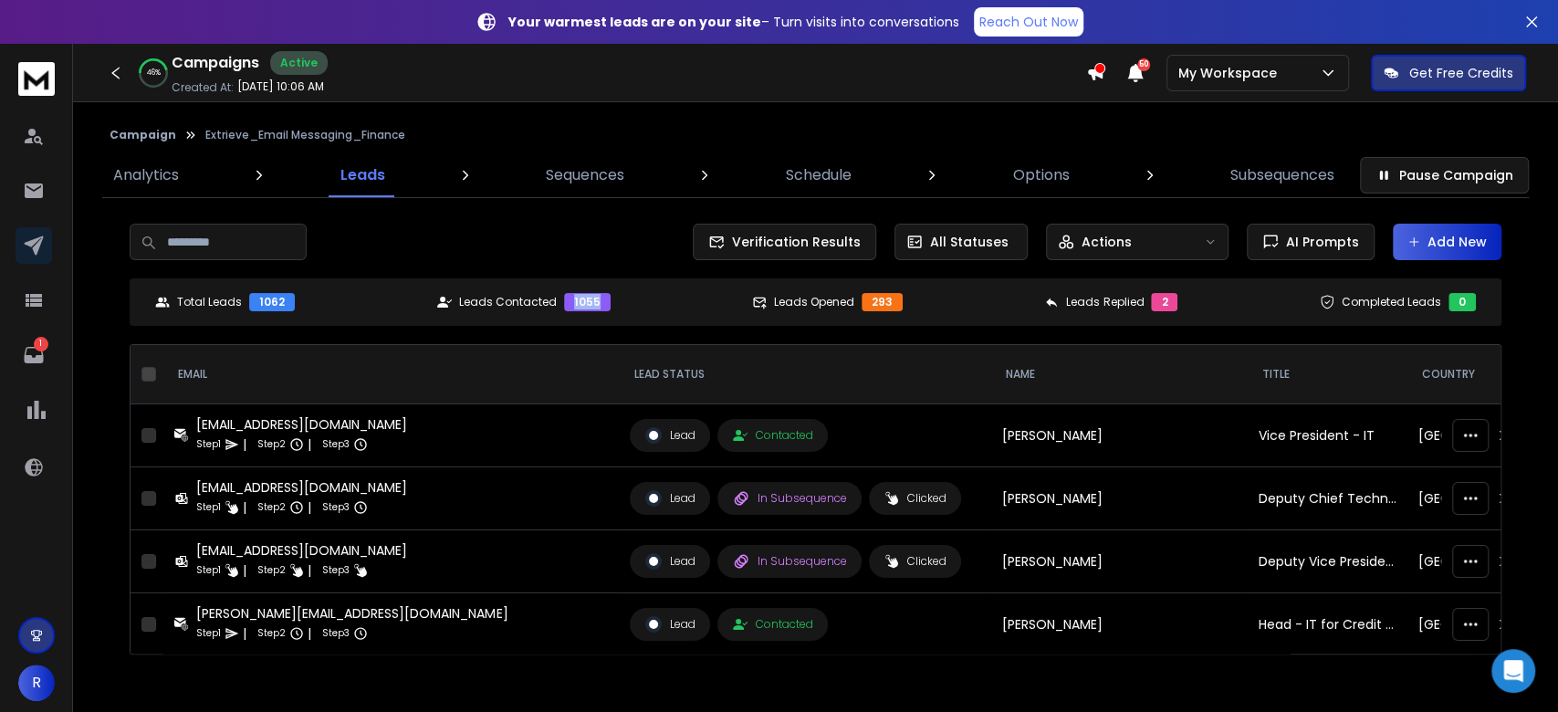
copy div "1055"
click at [1046, 186] on link "Options" at bounding box center [1040, 175] width 78 height 44
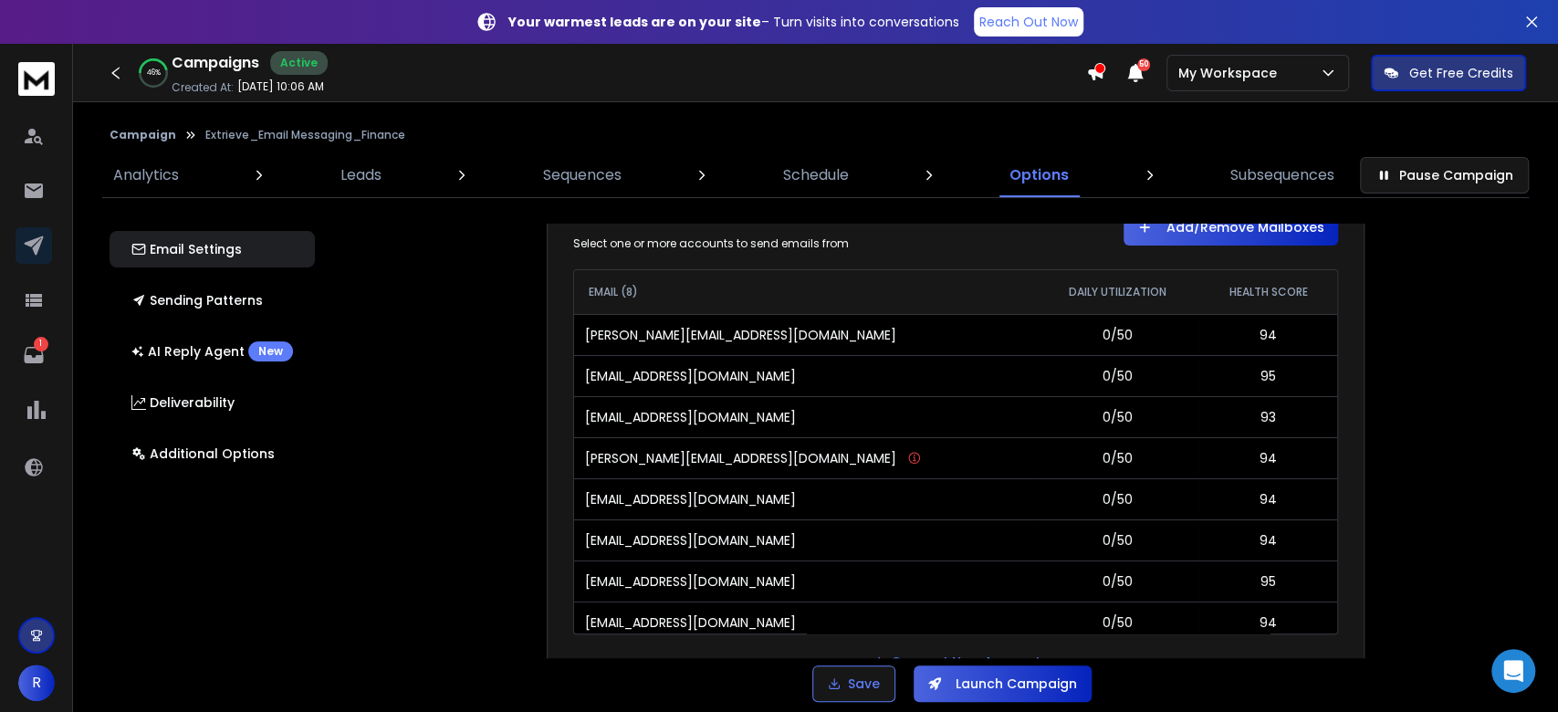
scroll to position [121, 0]
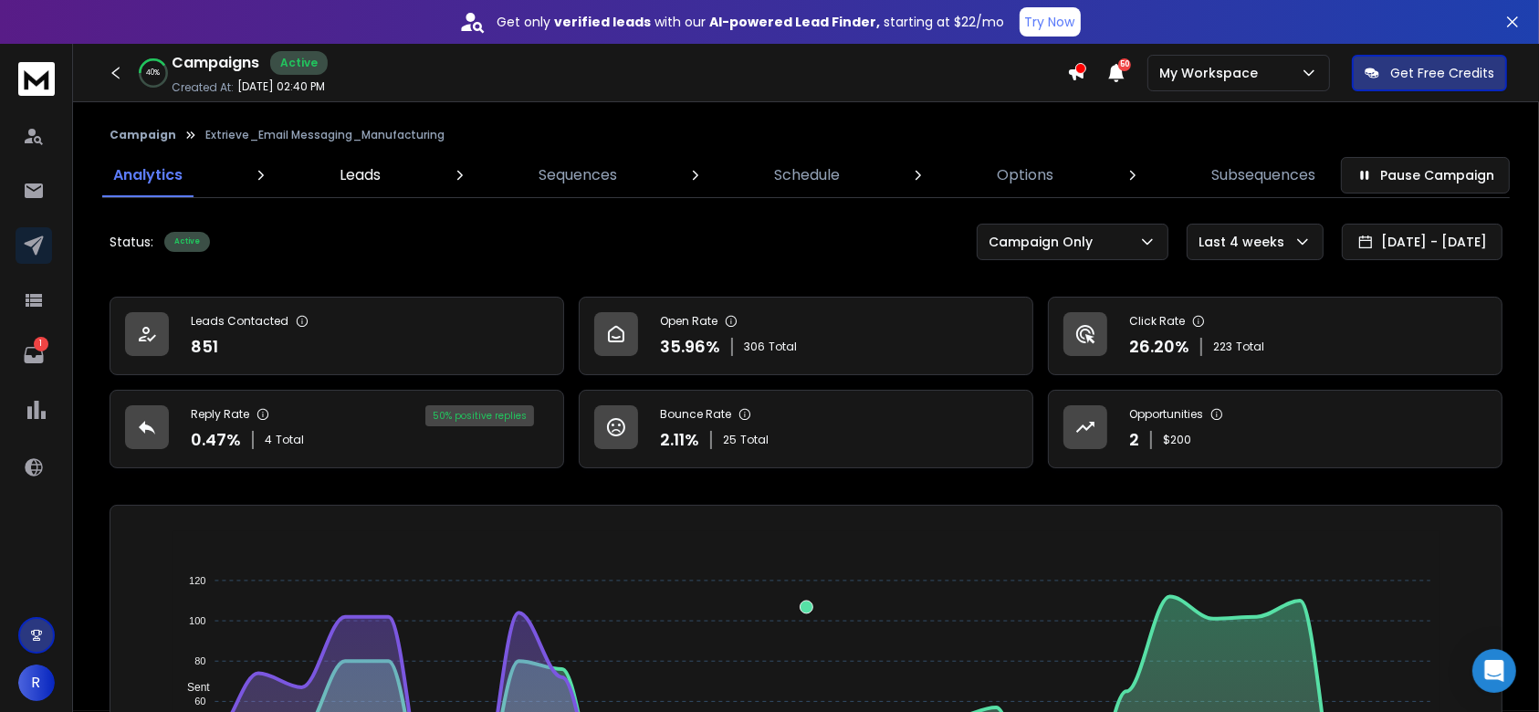
click at [350, 186] on link "Leads" at bounding box center [360, 175] width 63 height 44
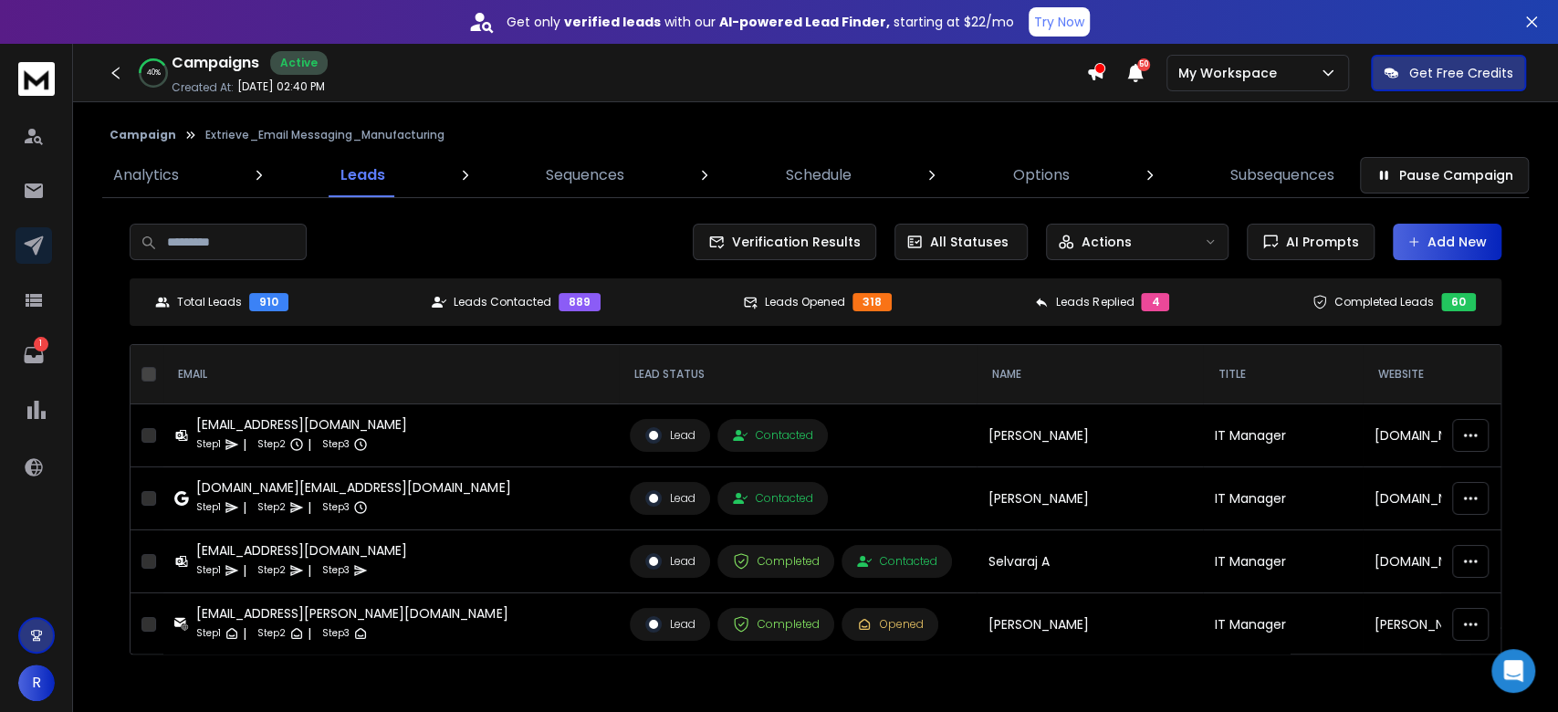
click at [268, 301] on div "910" at bounding box center [268, 302] width 39 height 18
copy div "910"
click at [574, 304] on div "889" at bounding box center [580, 302] width 42 height 18
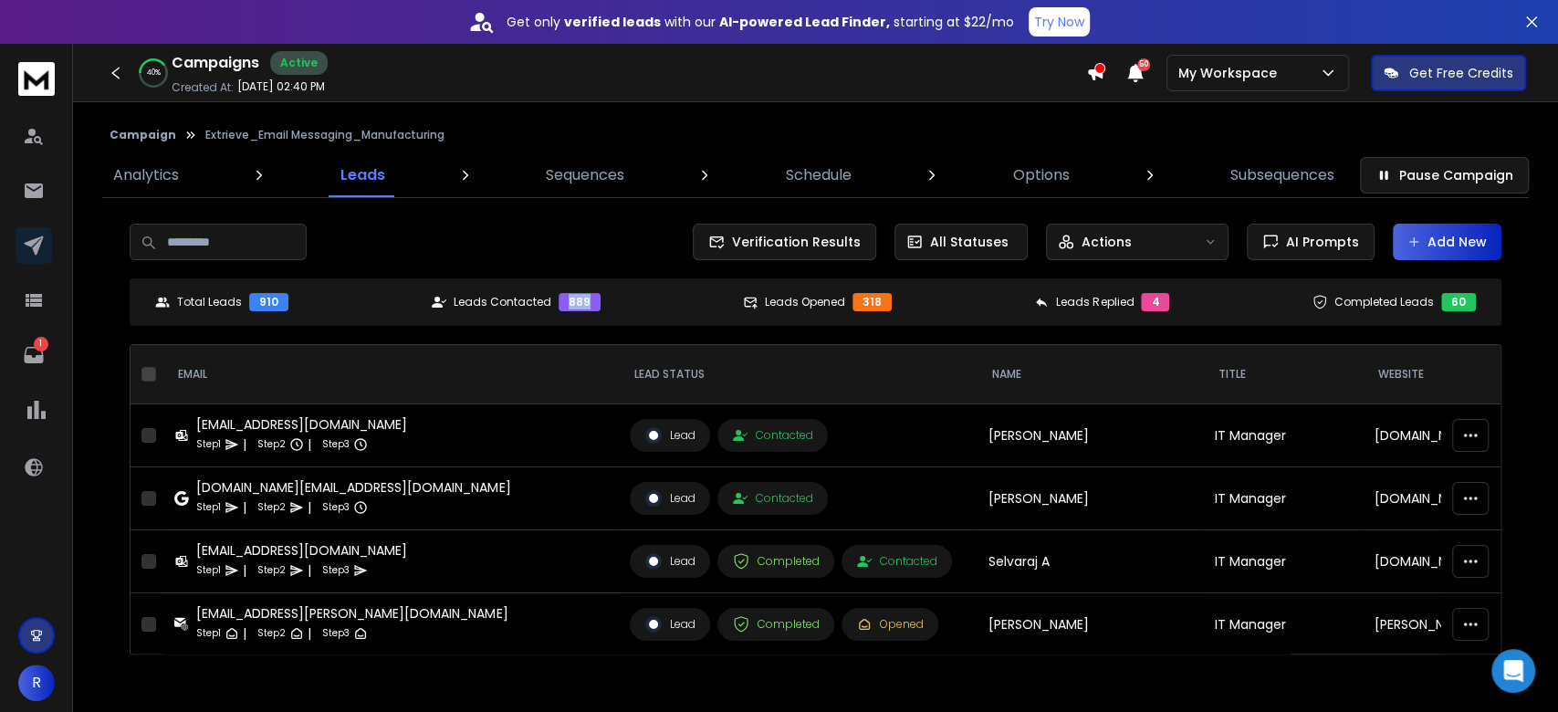
copy div "889"
click at [1031, 173] on p "Options" at bounding box center [1040, 175] width 57 height 22
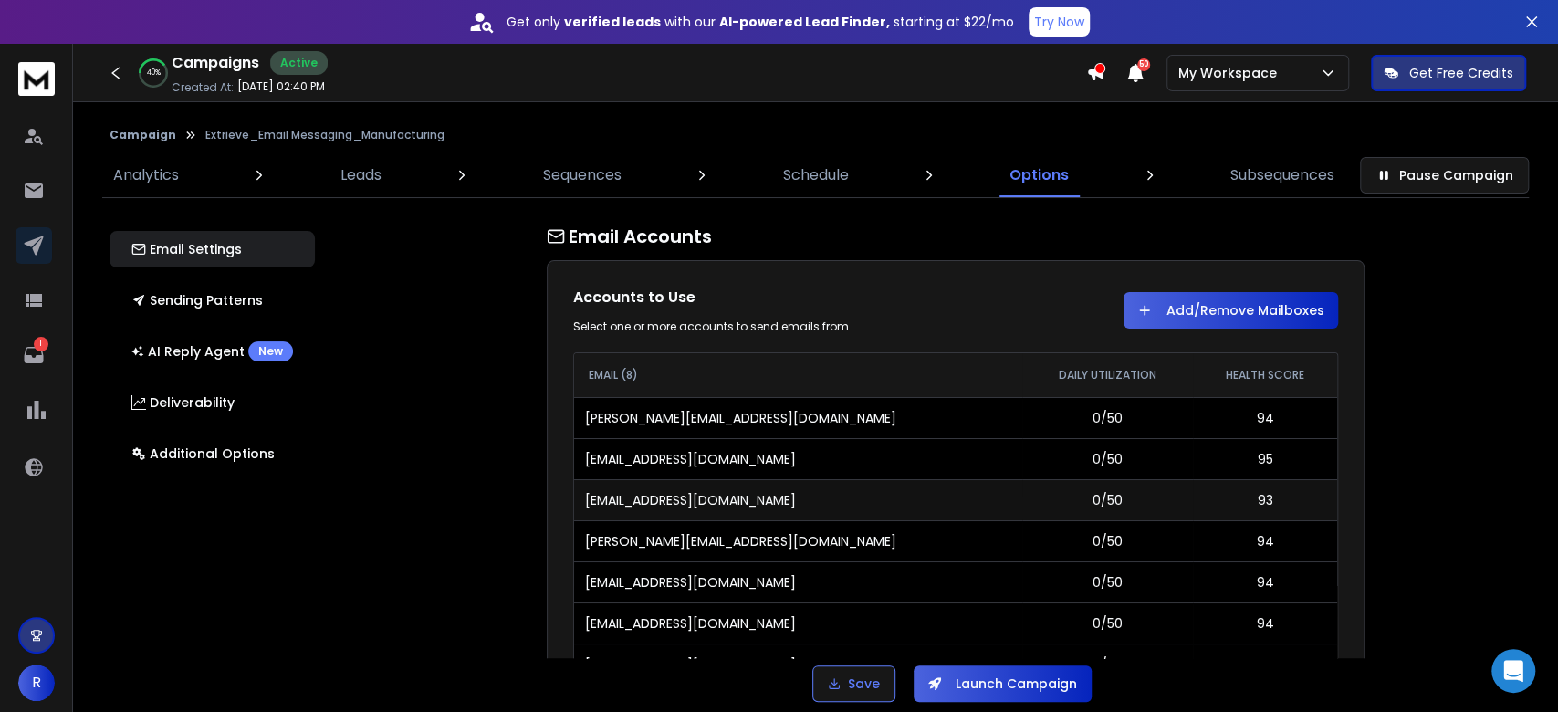
scroll to position [7, 0]
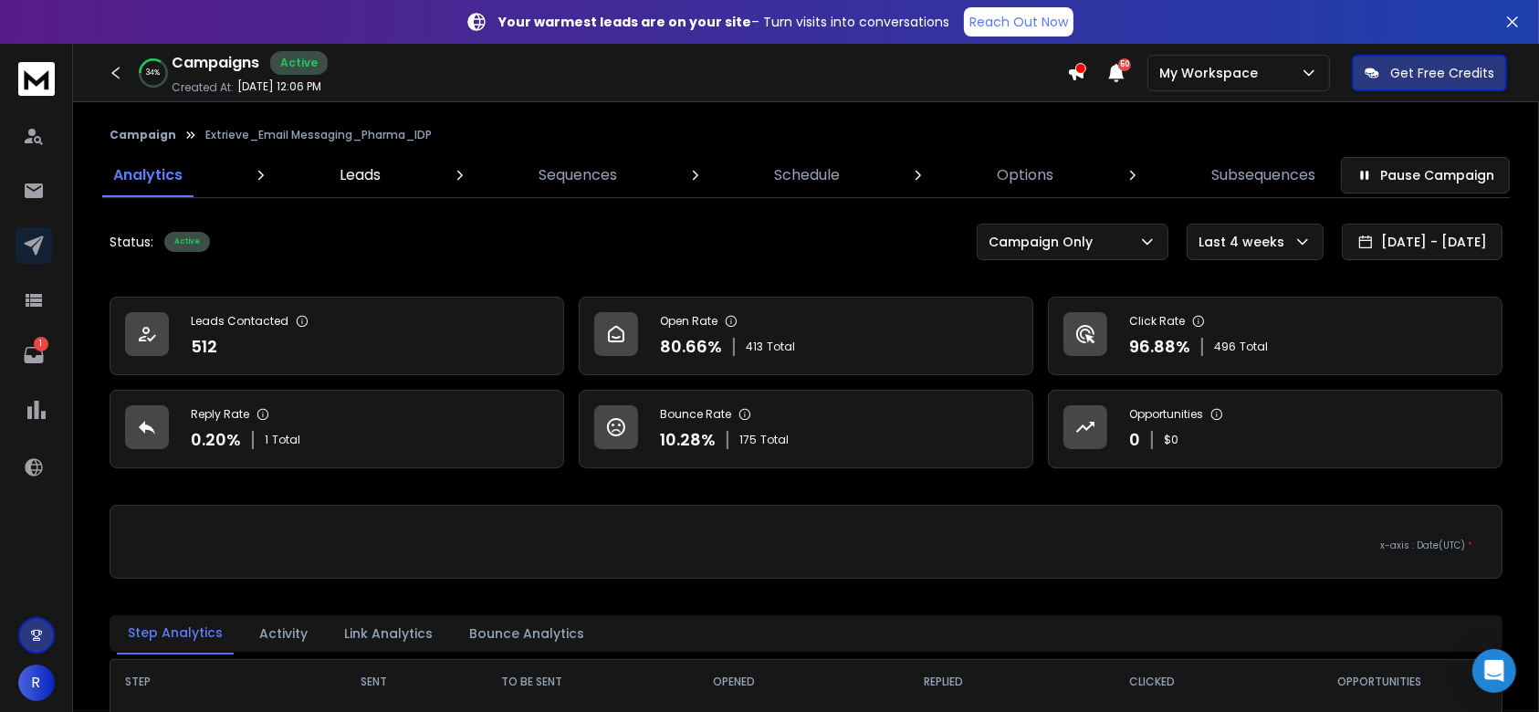
click at [347, 184] on p "Leads" at bounding box center [360, 175] width 41 height 22
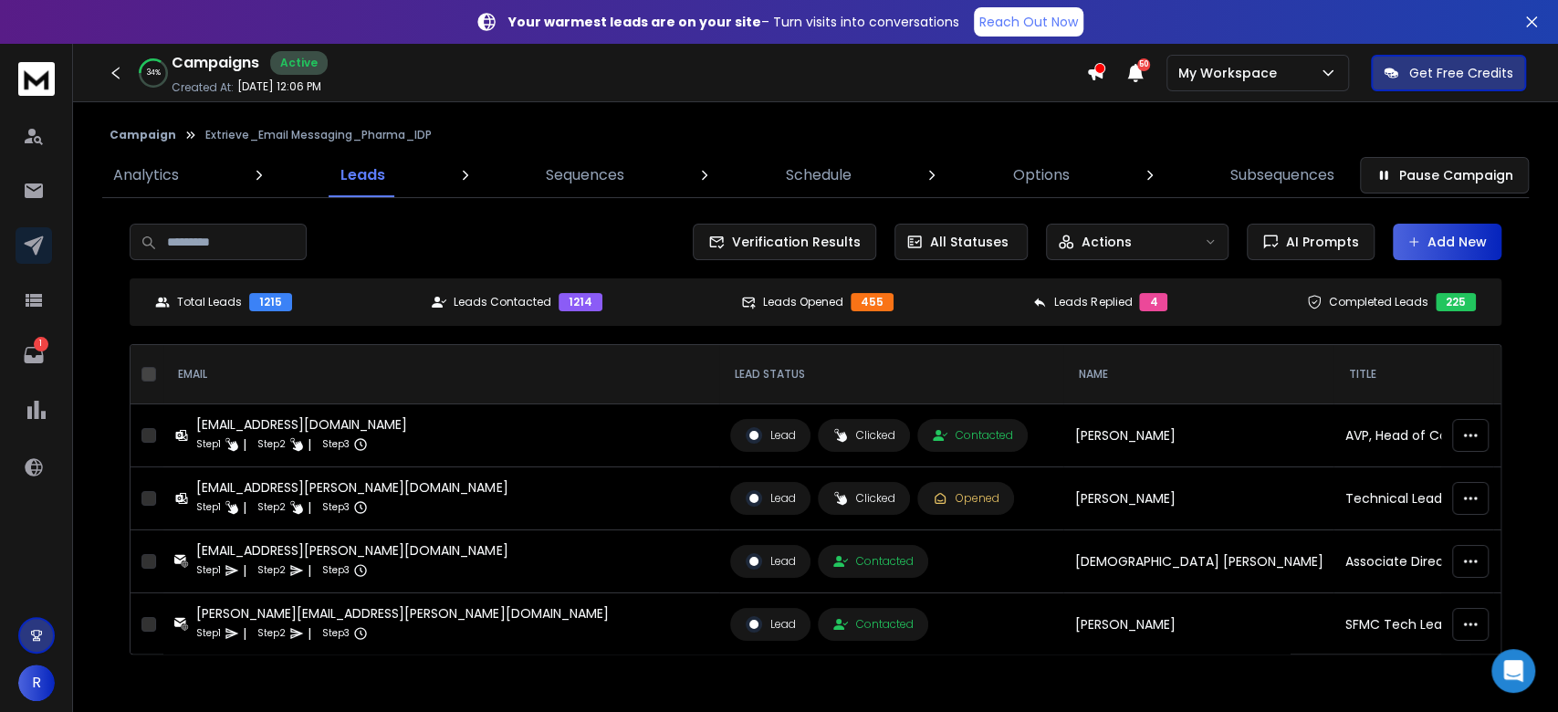
click at [265, 308] on div "1215" at bounding box center [270, 302] width 43 height 18
copy div "1215"
click at [567, 300] on div "1214" at bounding box center [581, 302] width 44 height 18
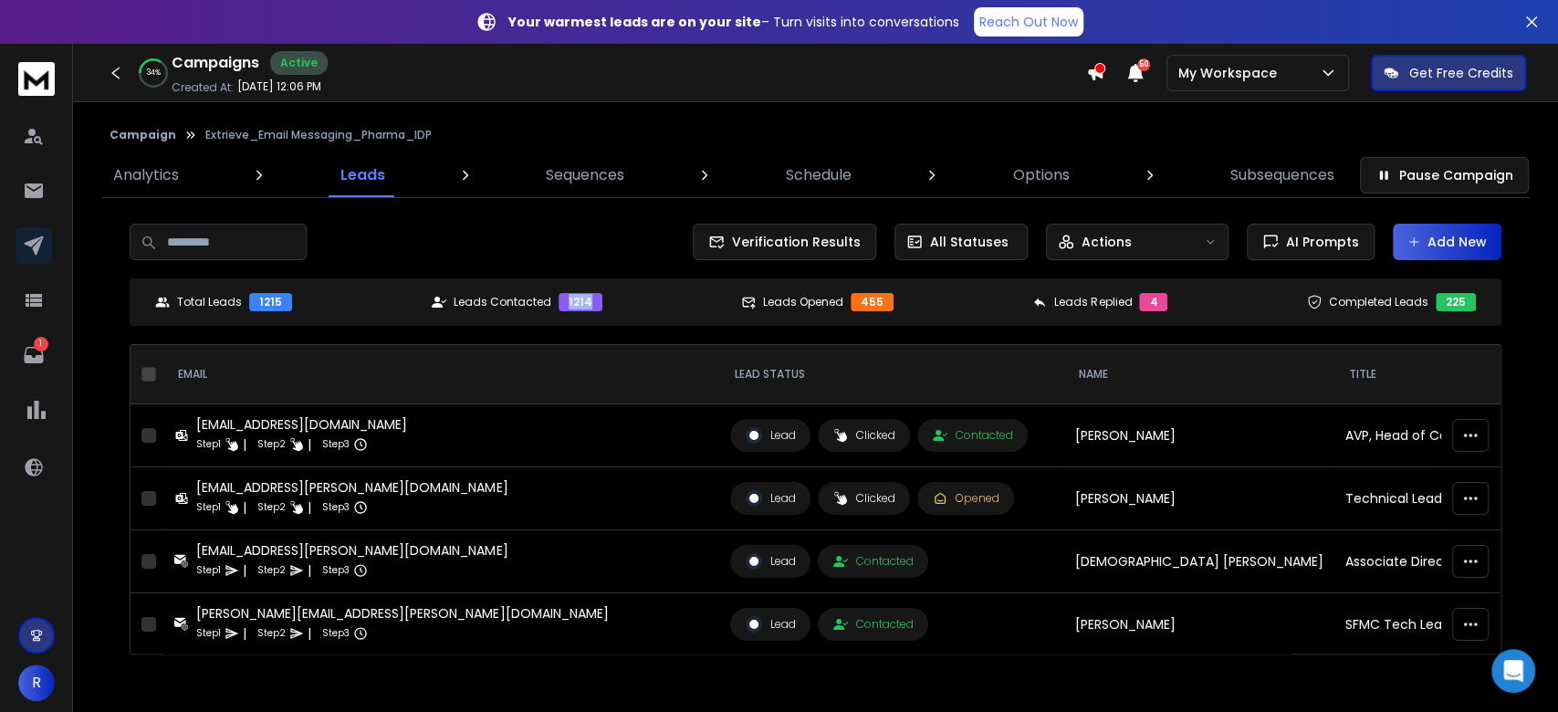
copy div "1214"
click at [1024, 188] on link "Options" at bounding box center [1040, 175] width 78 height 44
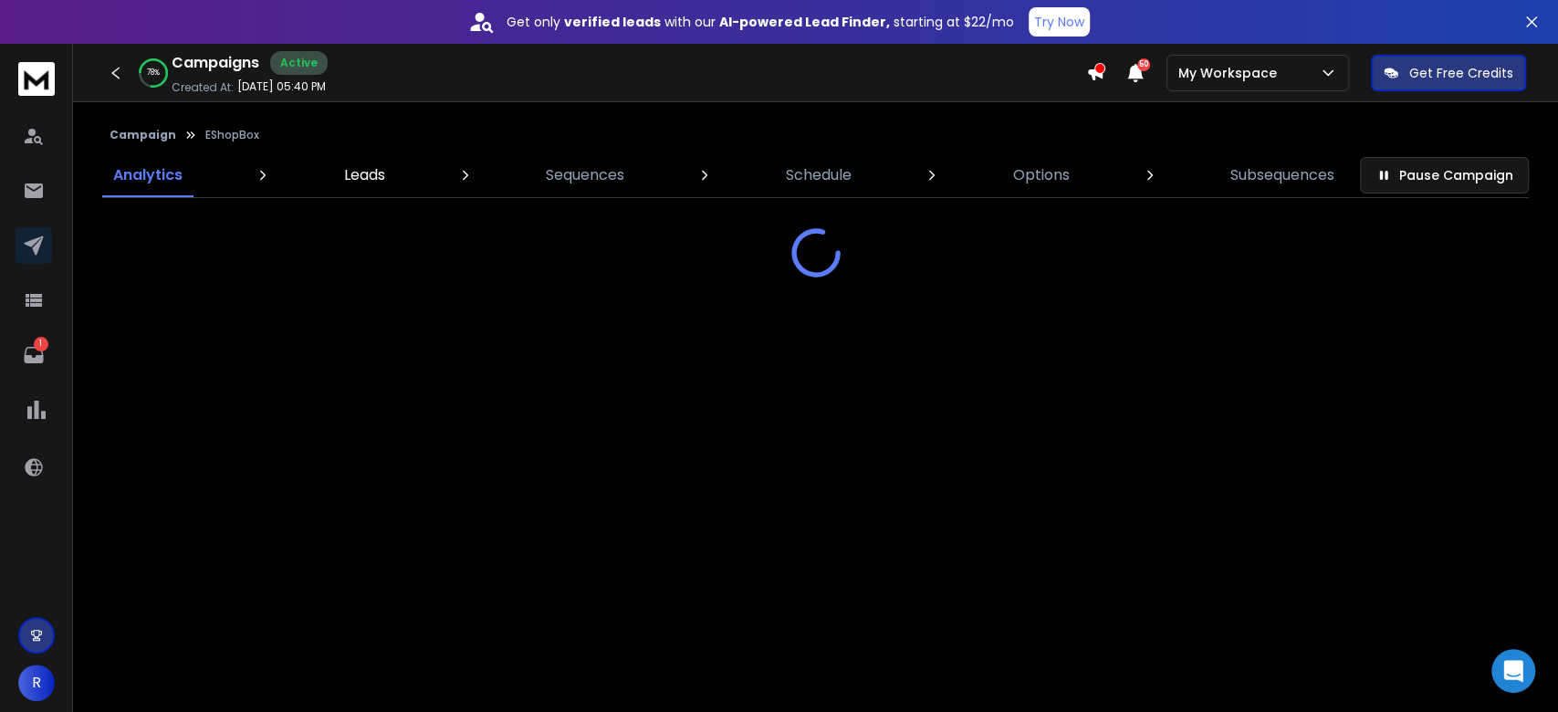
click at [361, 183] on p "Leads" at bounding box center [364, 175] width 41 height 22
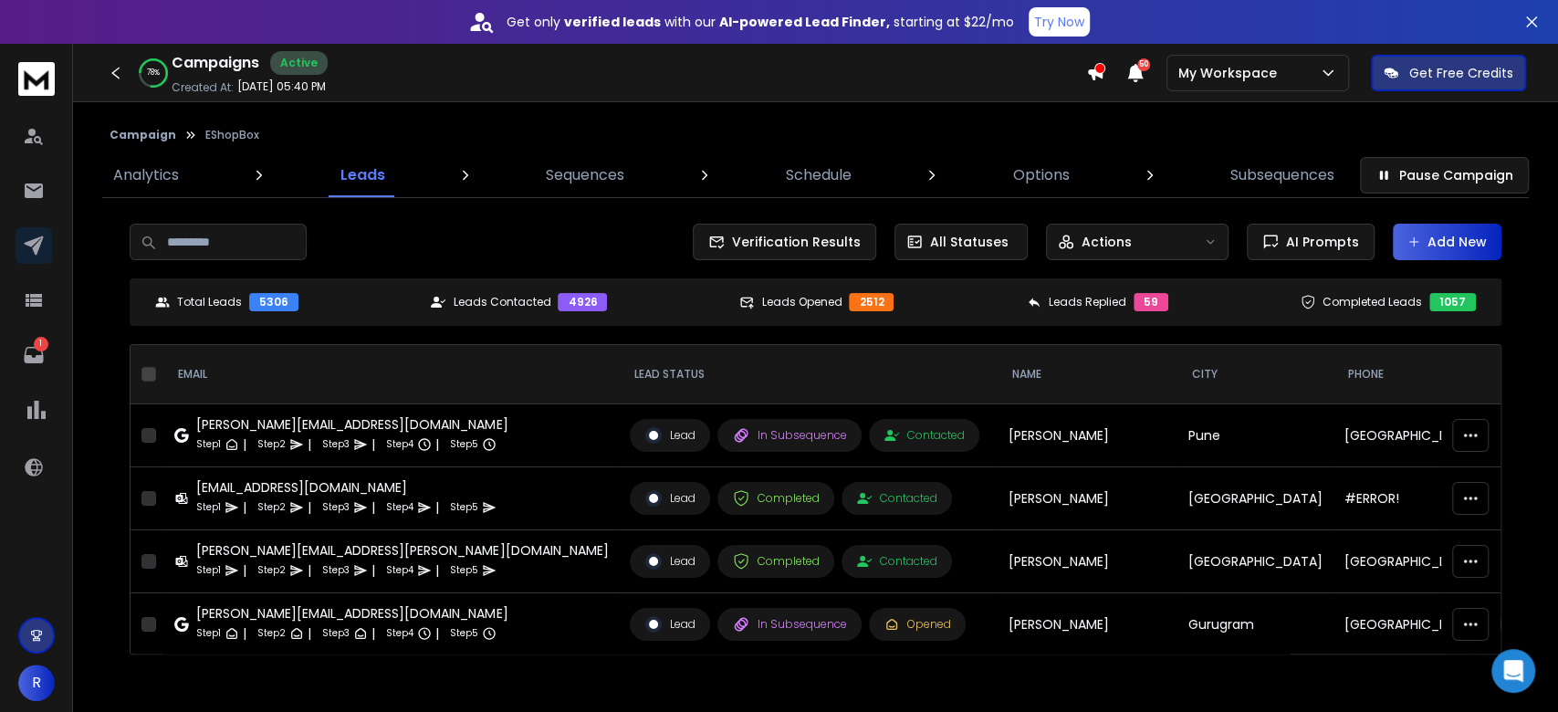
click at [273, 308] on div "5306" at bounding box center [273, 302] width 49 height 18
copy div "5306"
click at [577, 298] on div "4926" at bounding box center [582, 302] width 49 height 18
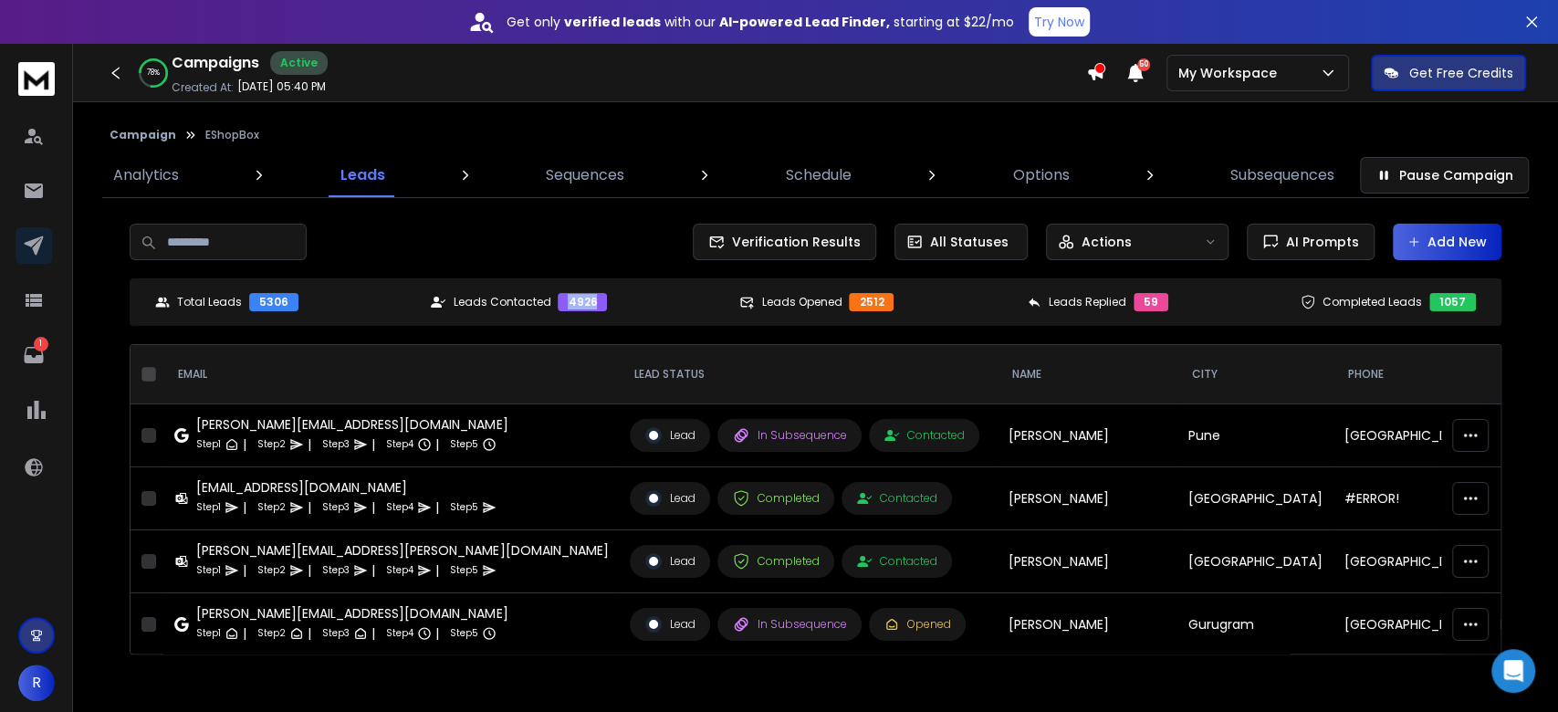
copy div "4926"
click at [1044, 179] on p "Options" at bounding box center [1040, 175] width 57 height 22
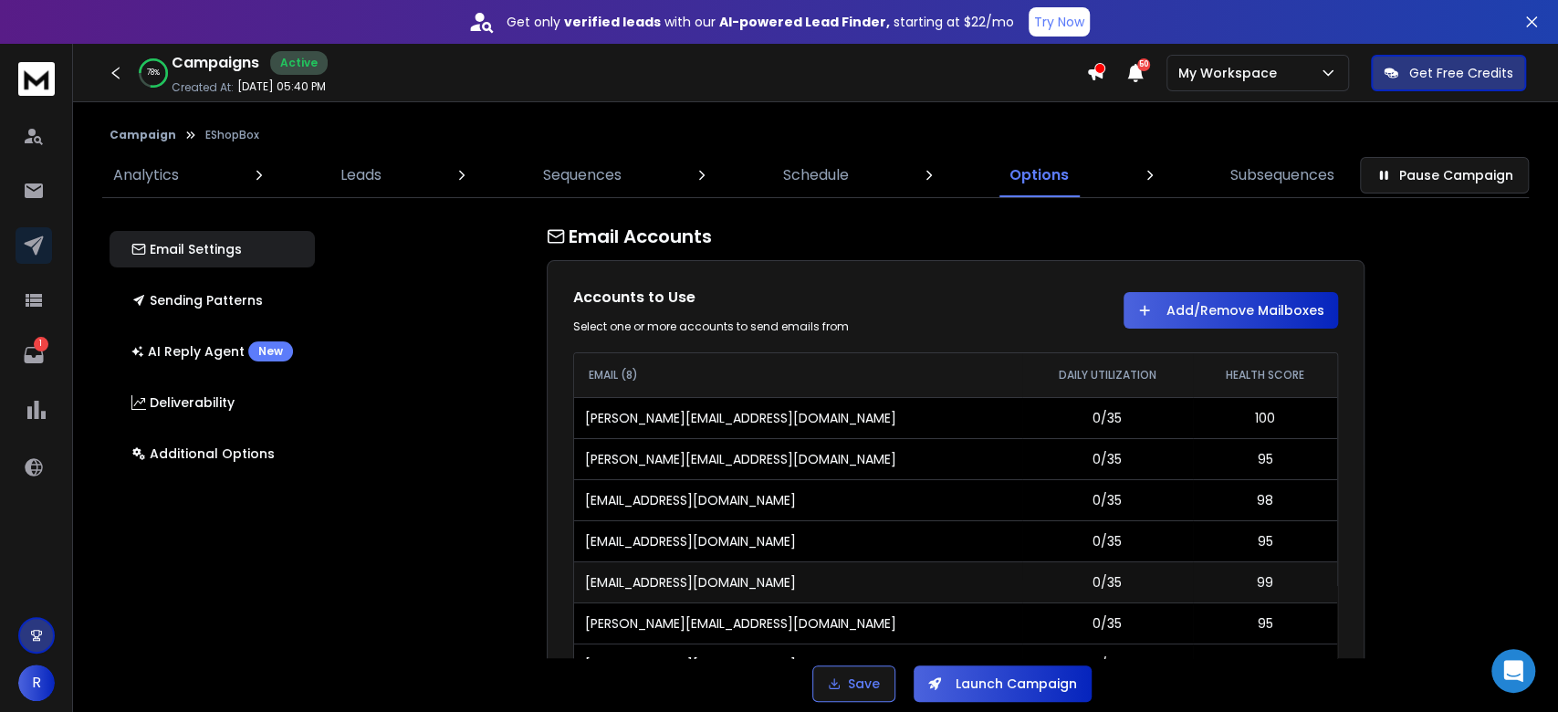
scroll to position [7, 0]
